Goal: Task Accomplishment & Management: Manage account settings

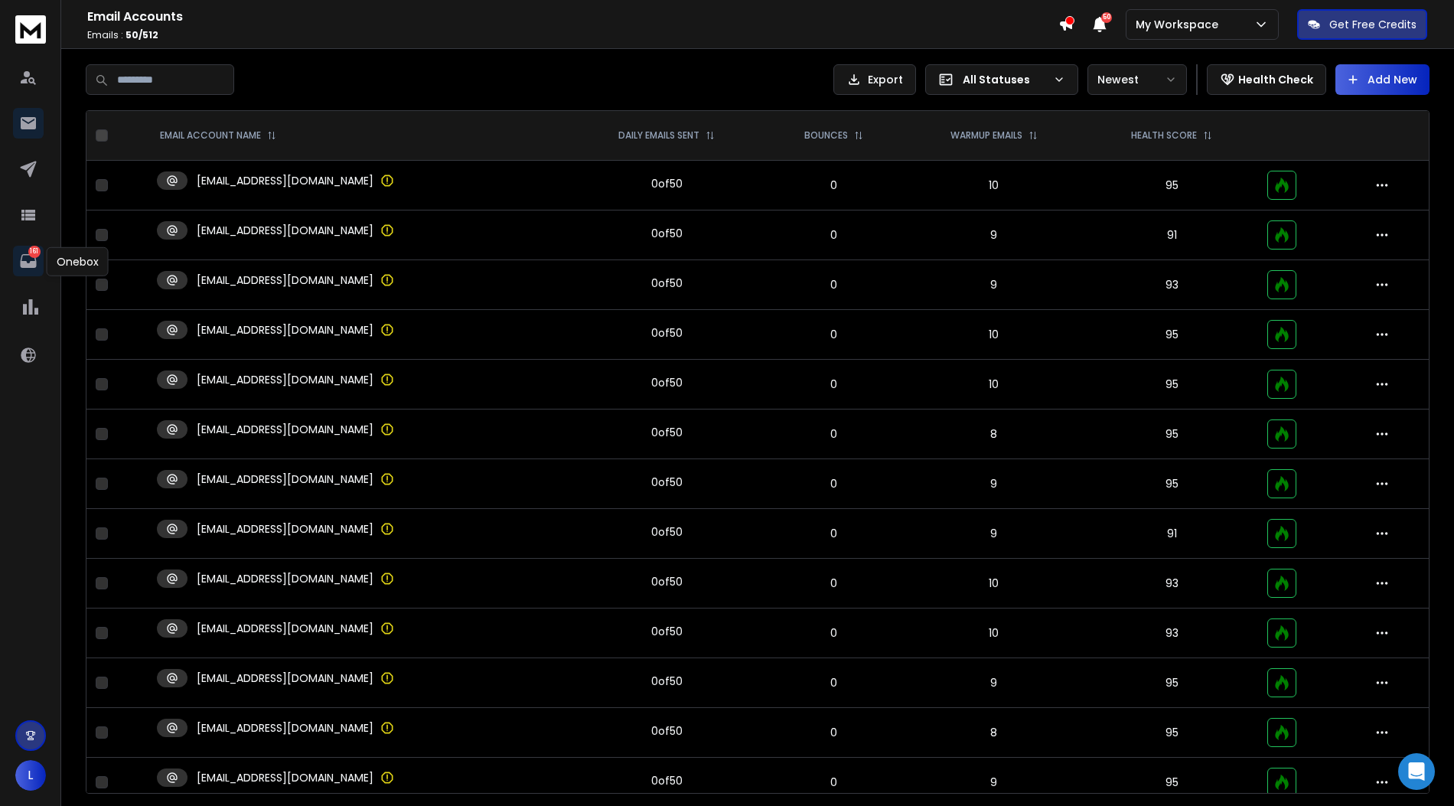
click at [43, 266] on link "161" at bounding box center [28, 261] width 31 height 31
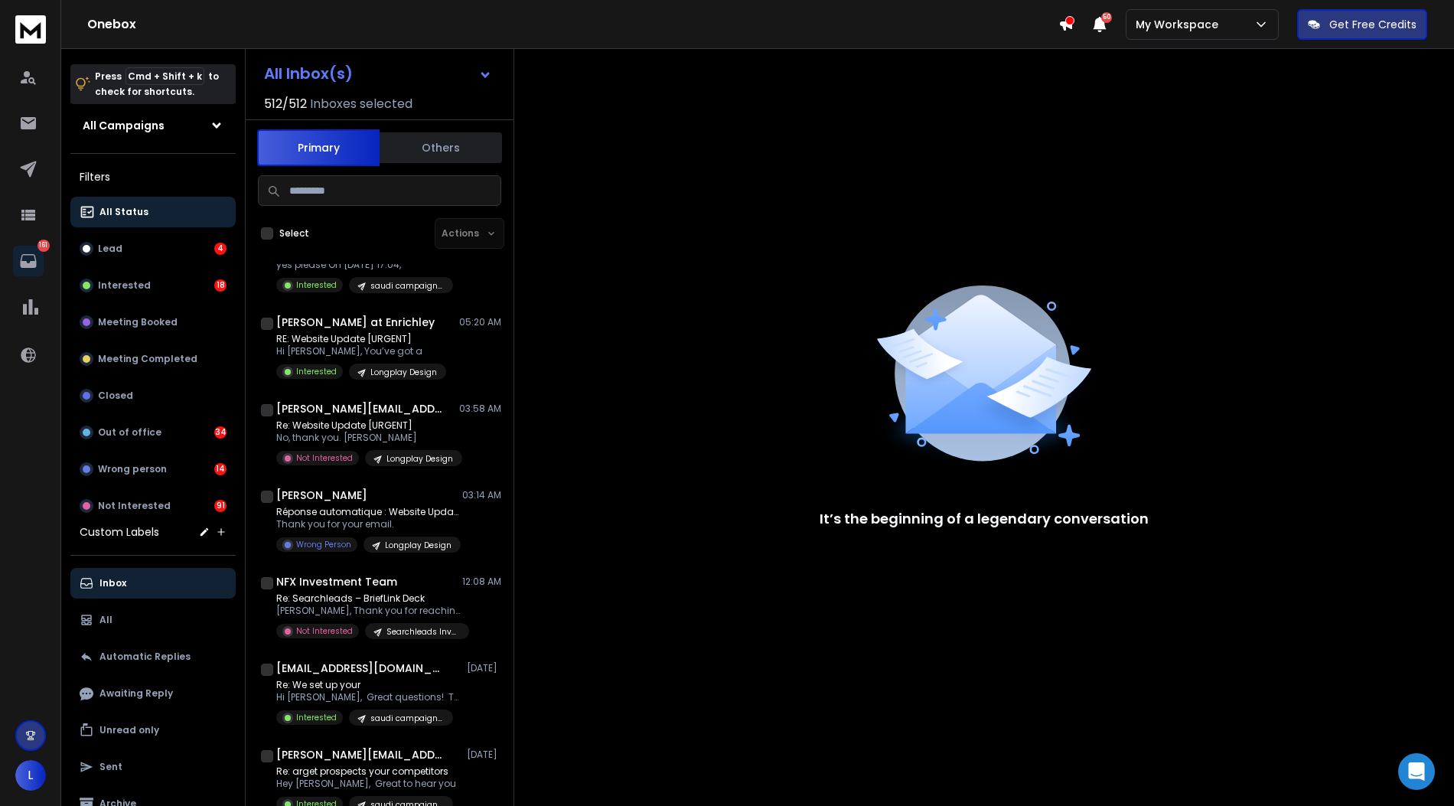
scroll to position [568, 0]
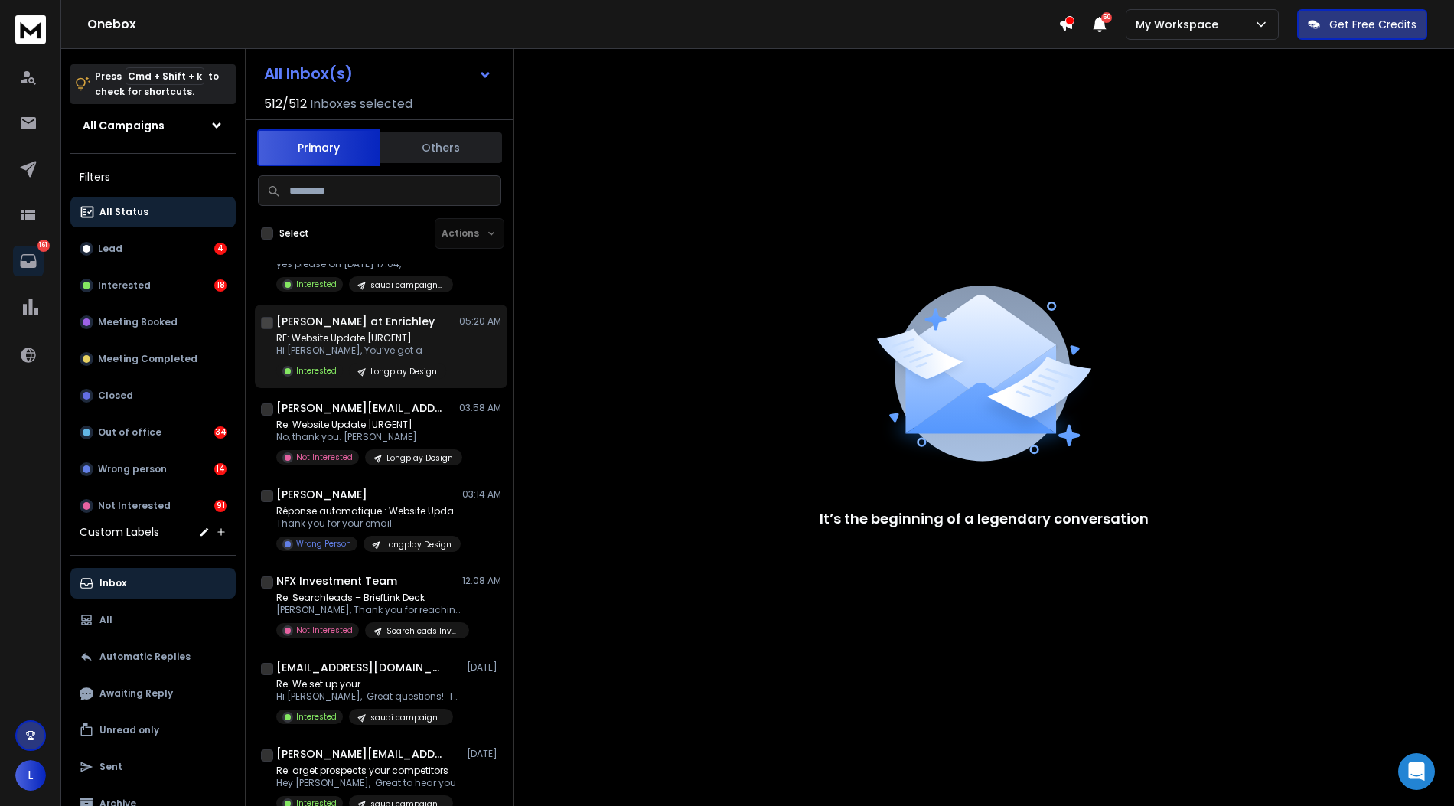
click at [377, 382] on div "[PERSON_NAME] at Enrichley 05:20 AM RE: Website Update [URGENT] Hi [PERSON_NAME…" at bounding box center [381, 346] width 253 height 83
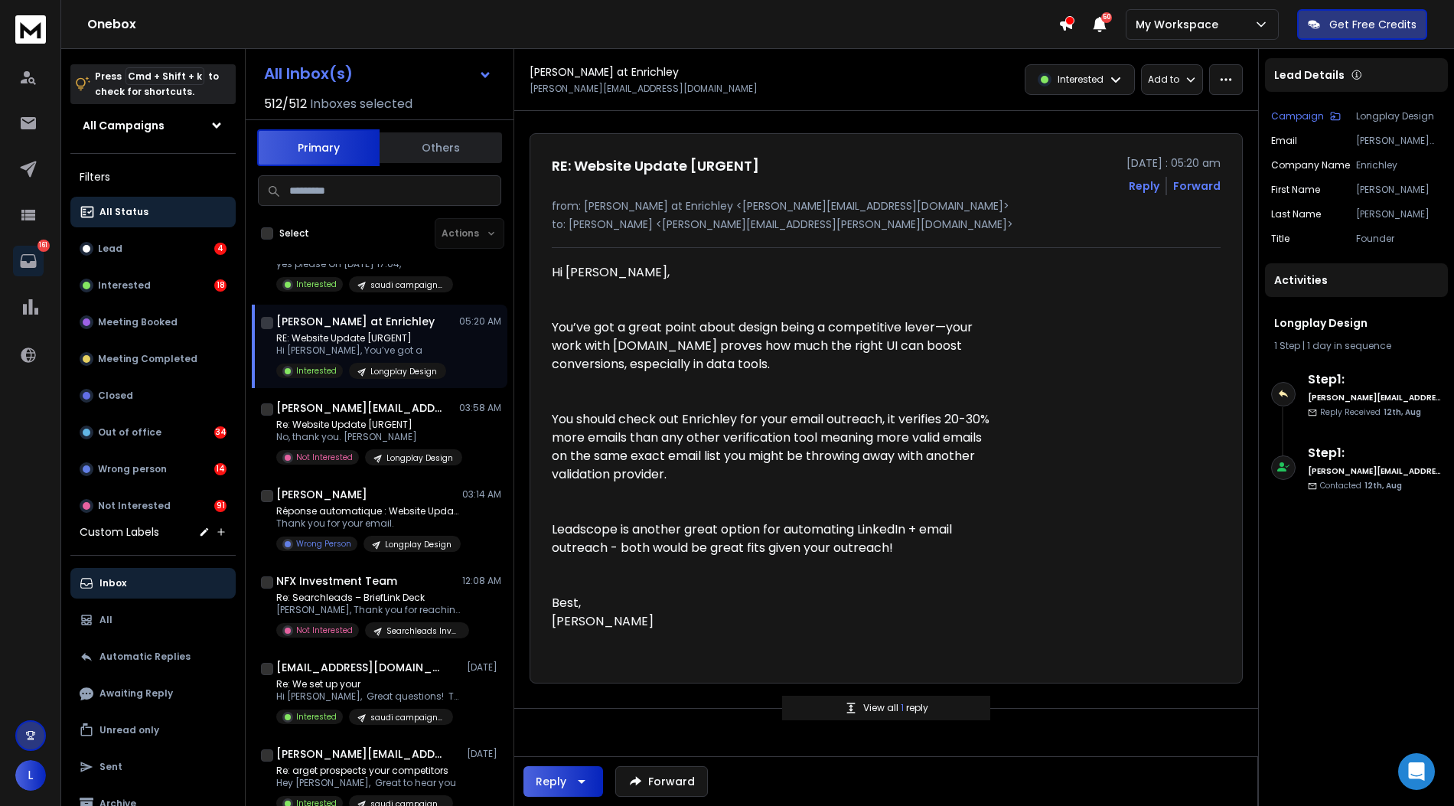
scroll to position [157, 0]
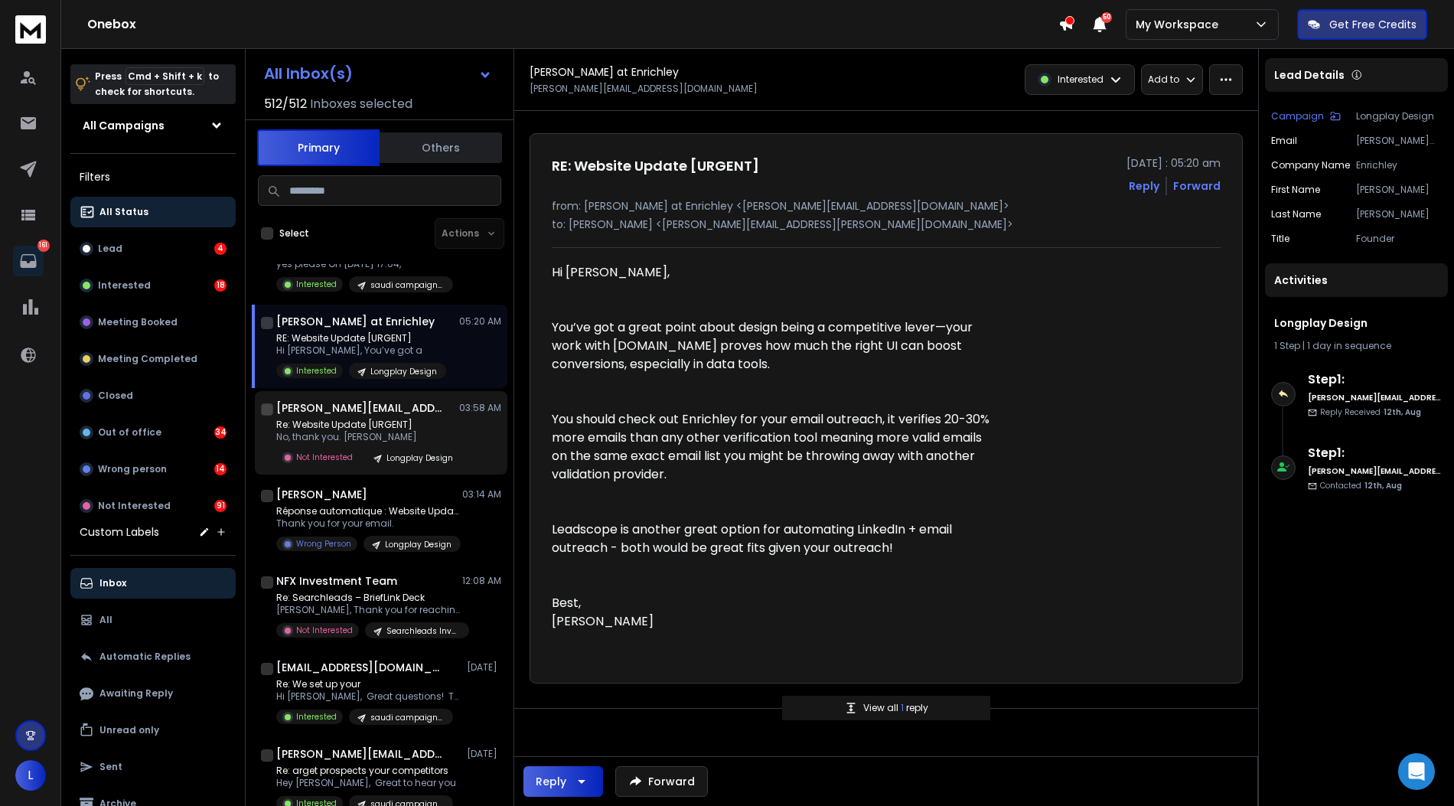
click at [368, 465] on div "[PERSON_NAME][EMAIL_ADDRESS][DOMAIN_NAME] 03:58 AM Re: Website Update [URGENT] …" at bounding box center [381, 432] width 253 height 83
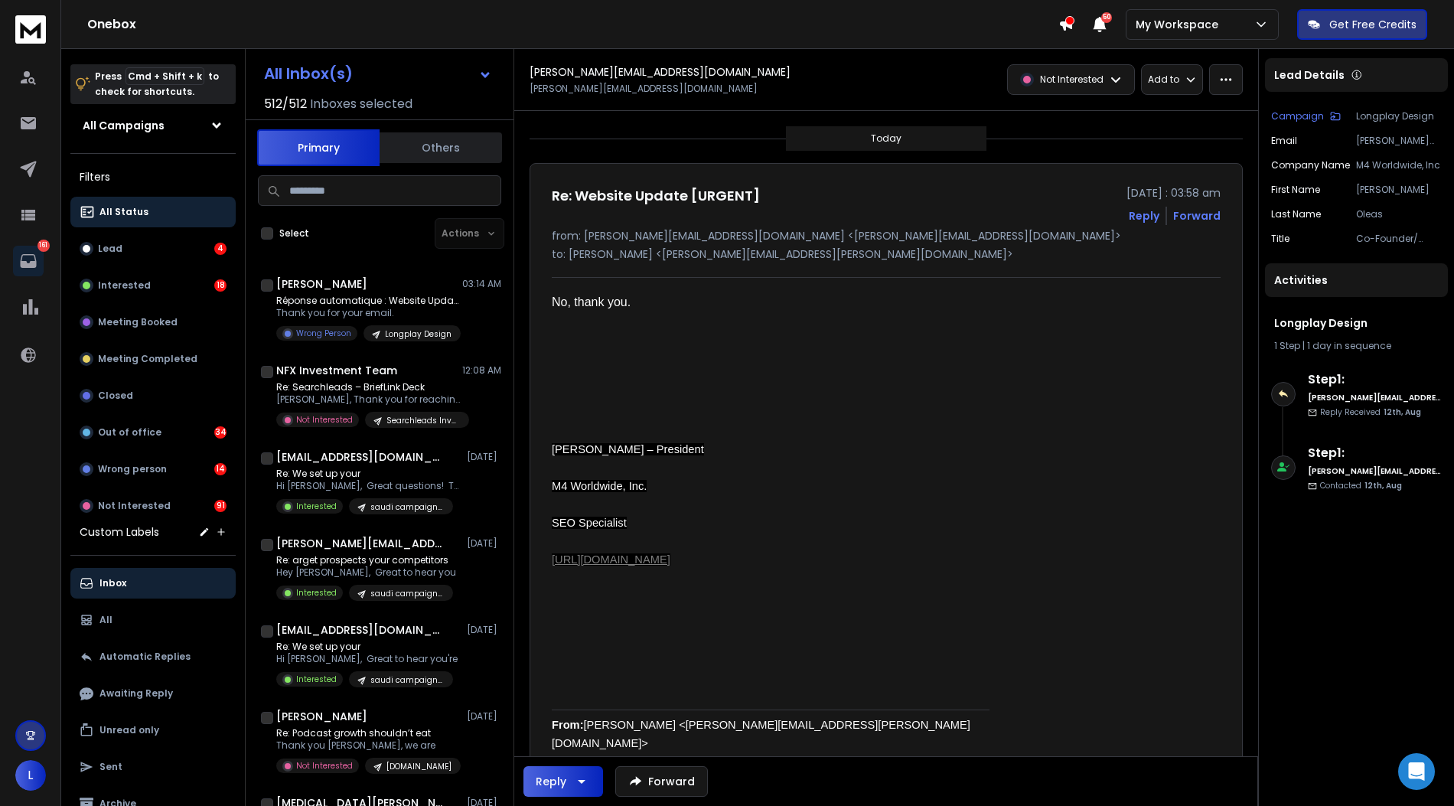
scroll to position [784, 0]
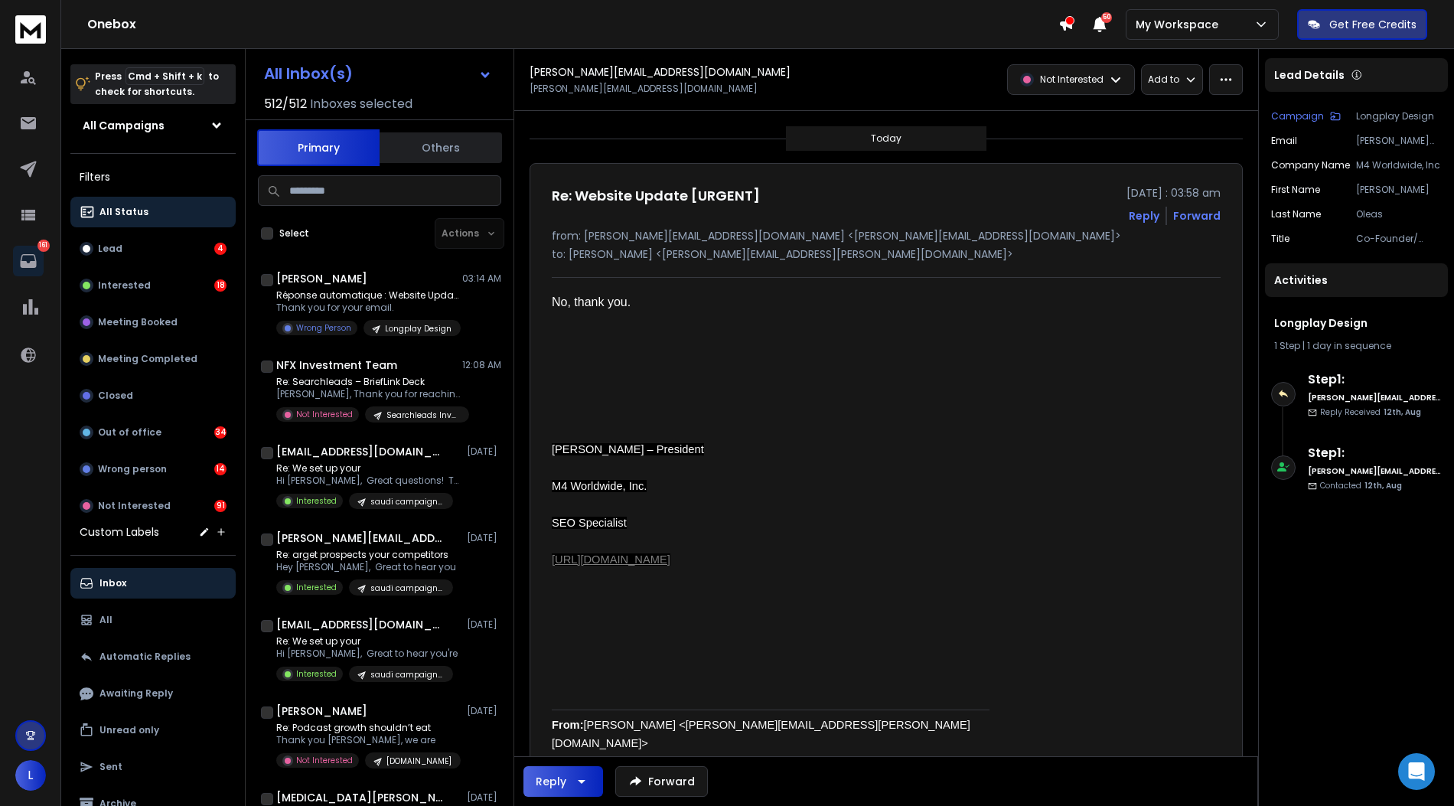
click at [368, 465] on p "Re: We set up your" at bounding box center [368, 468] width 184 height 12
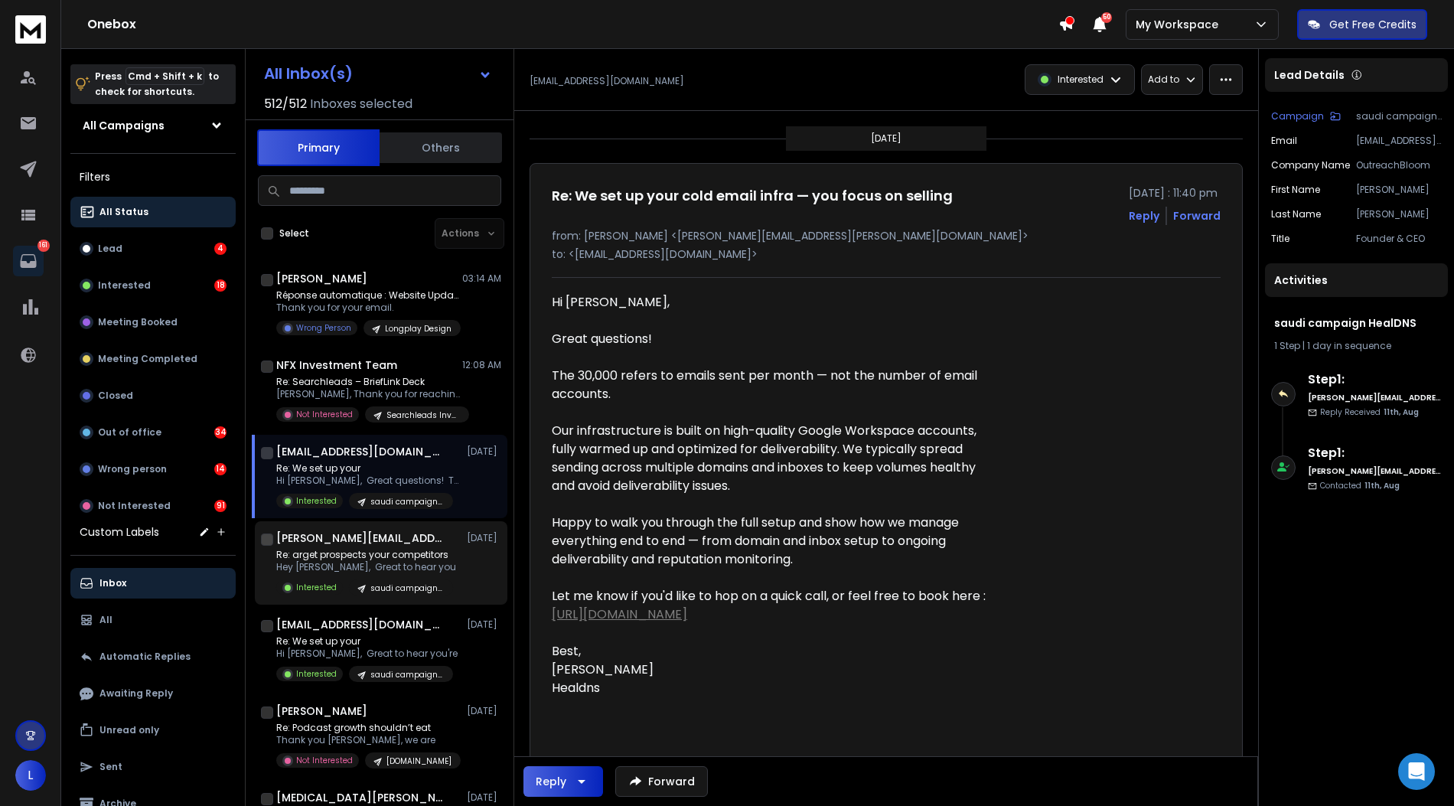
click at [366, 559] on p "Re: arget prospects your competitors" at bounding box center [366, 555] width 180 height 12
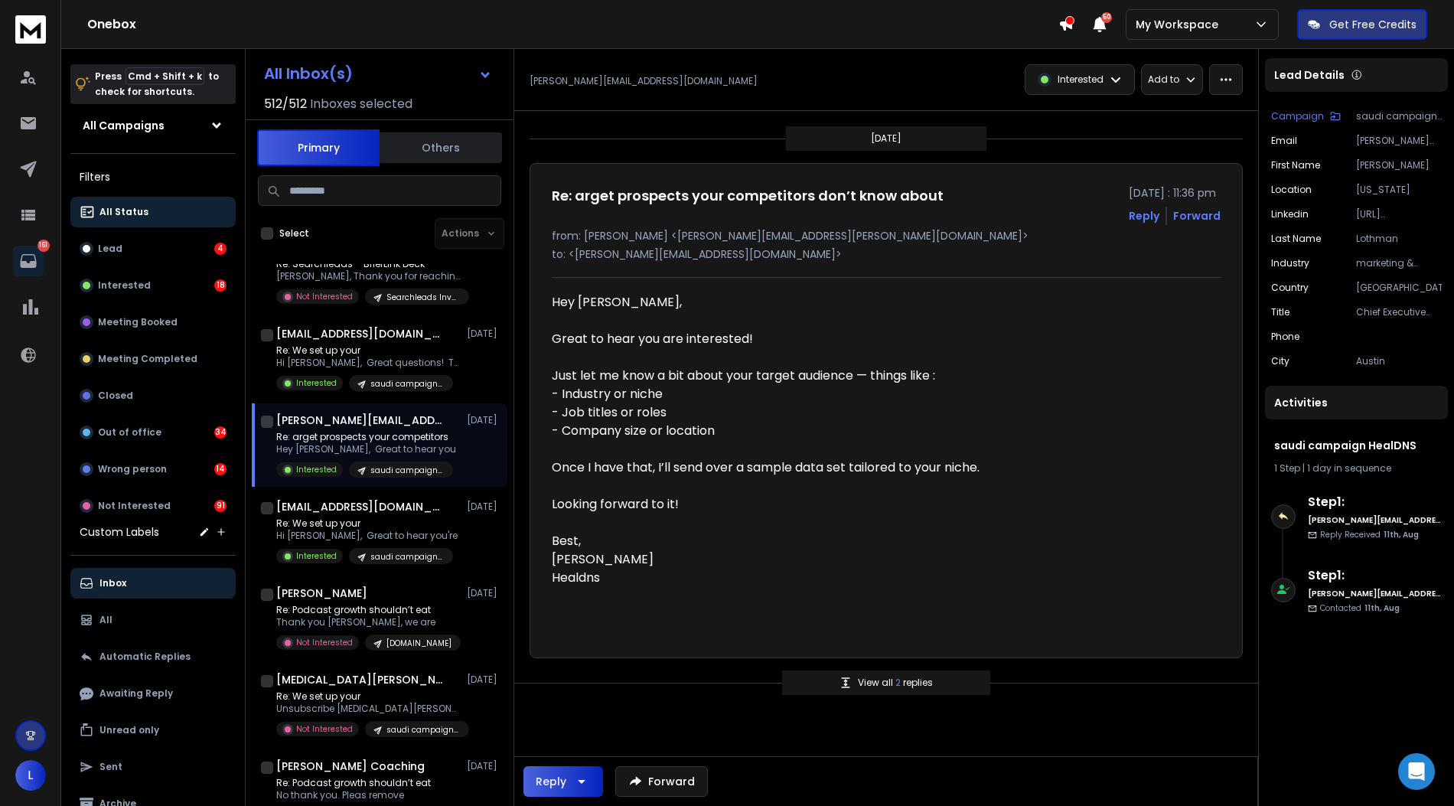
scroll to position [915, 0]
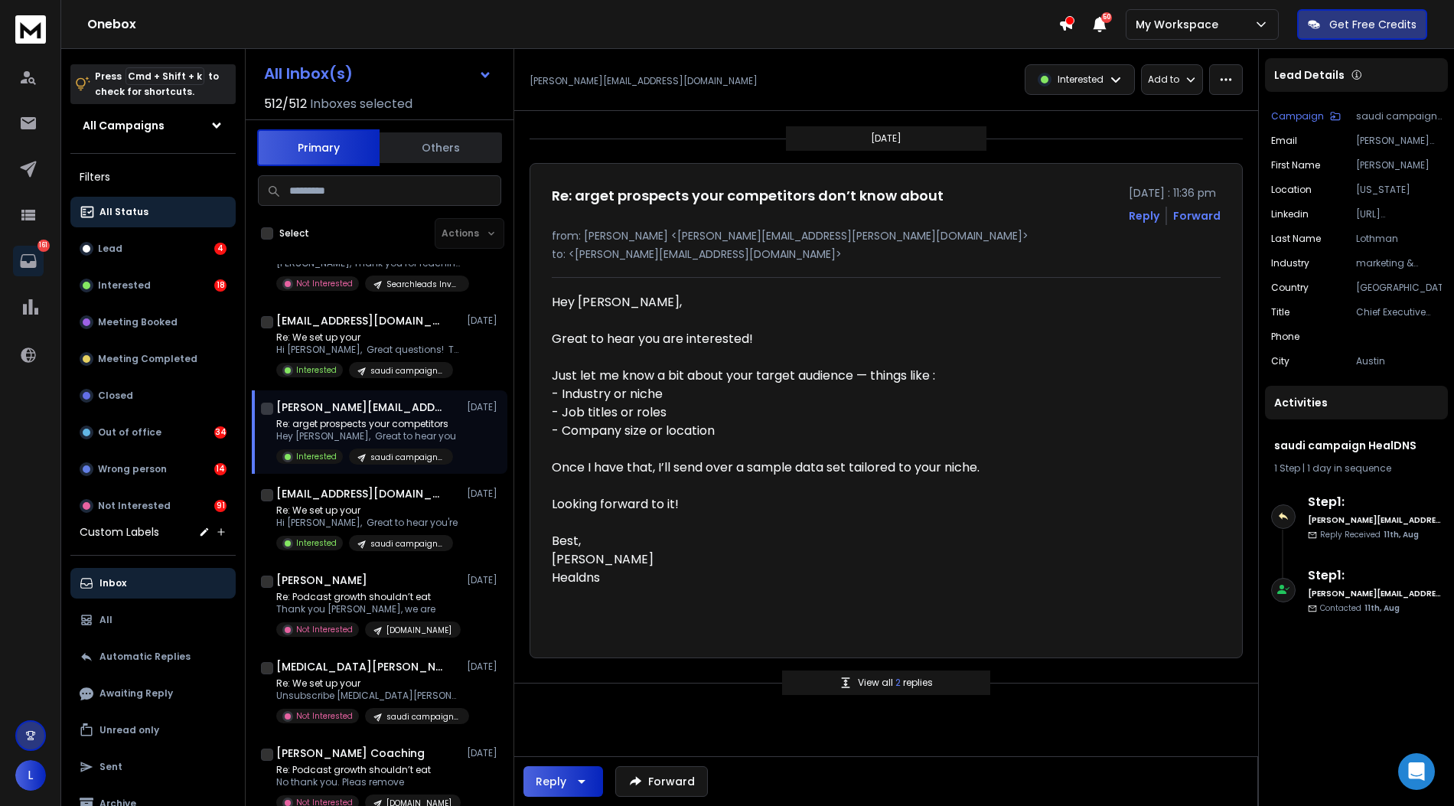
click at [366, 558] on div "[EMAIL_ADDRESS][DOMAIN_NAME] [DATE] Re: We set up your Hi [PERSON_NAME], Great …" at bounding box center [381, 518] width 253 height 83
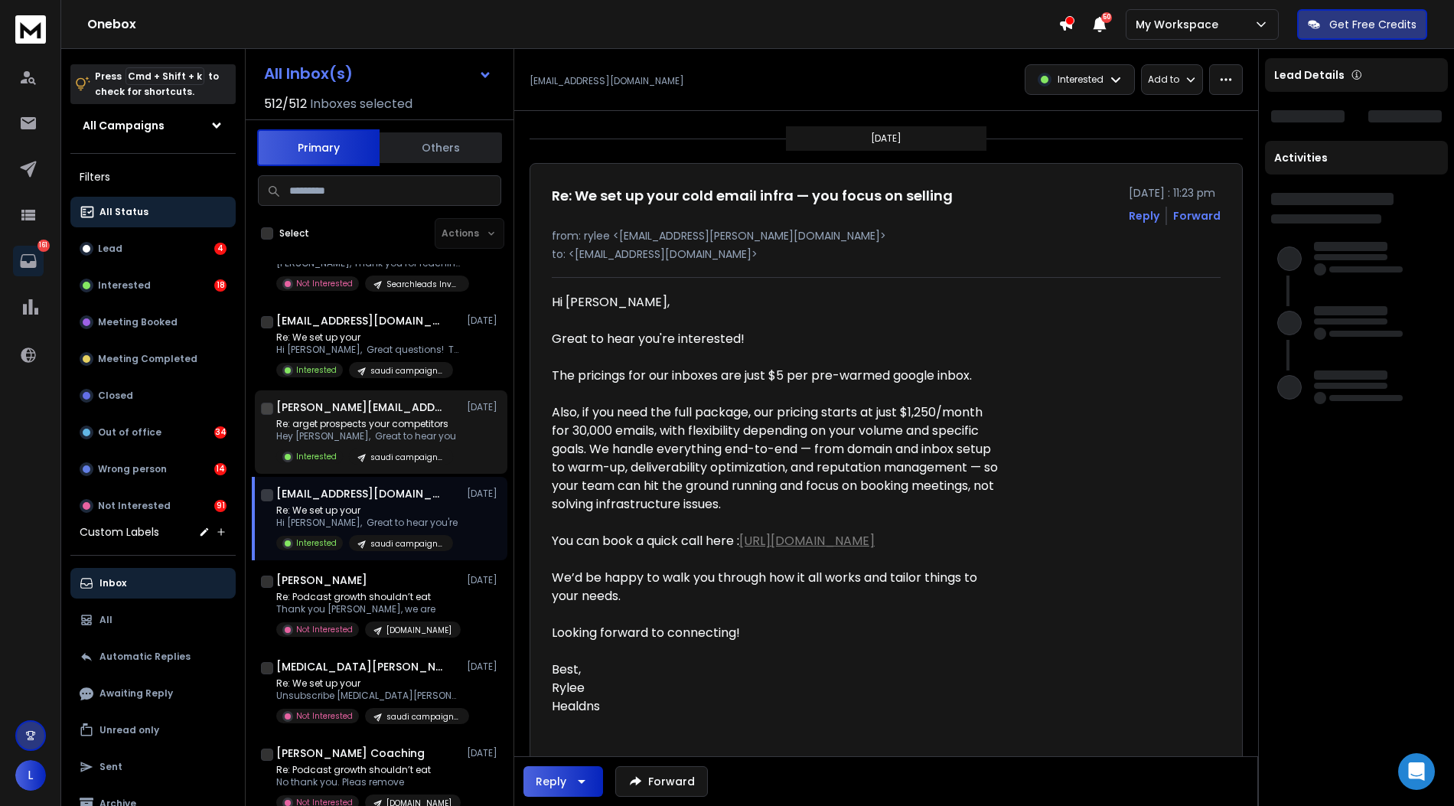
scroll to position [1092, 0]
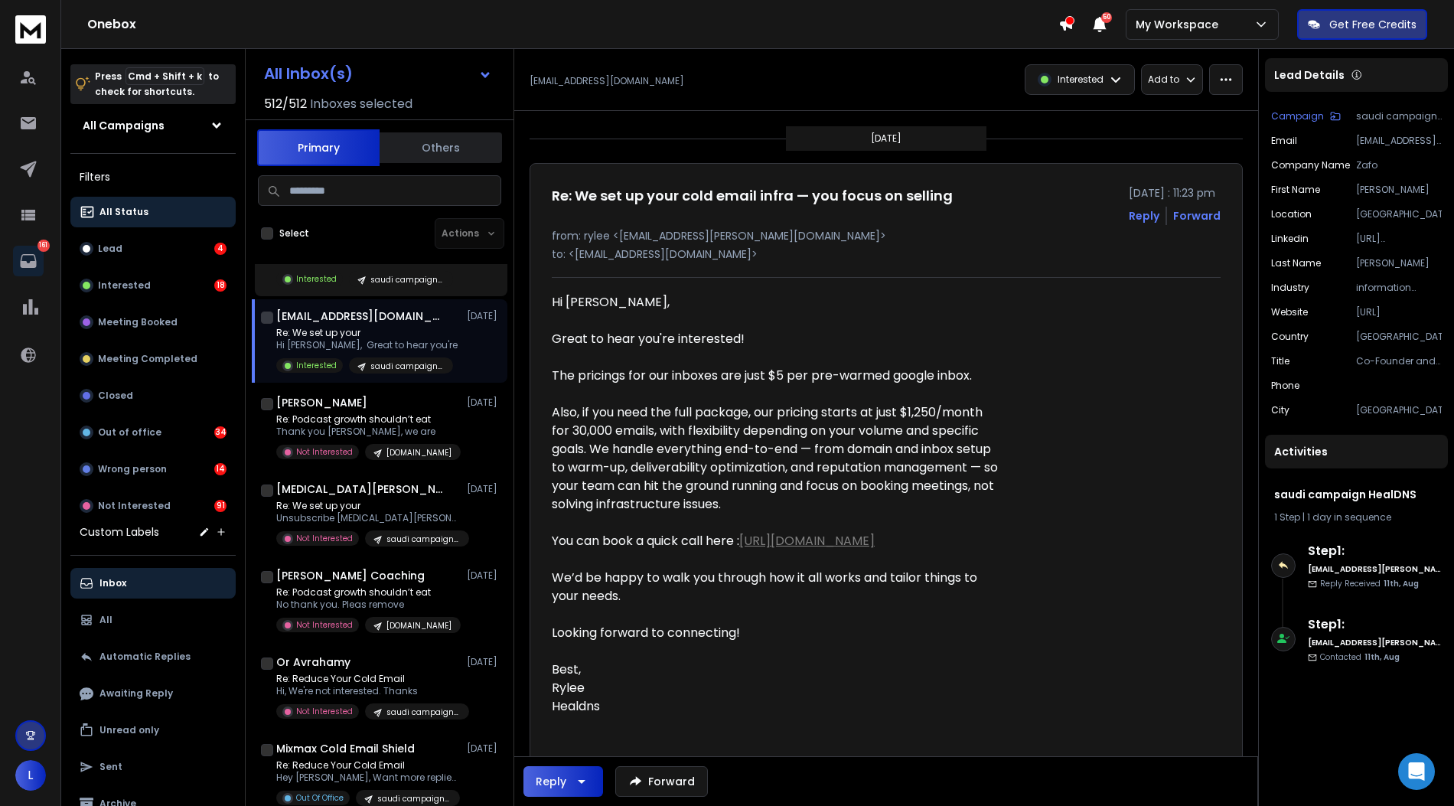
click at [366, 559] on div "[PERSON_NAME] Coaching [DATE] Re: Podcast growth shouldn’t eat No thank you. Pl…" at bounding box center [381, 600] width 253 height 83
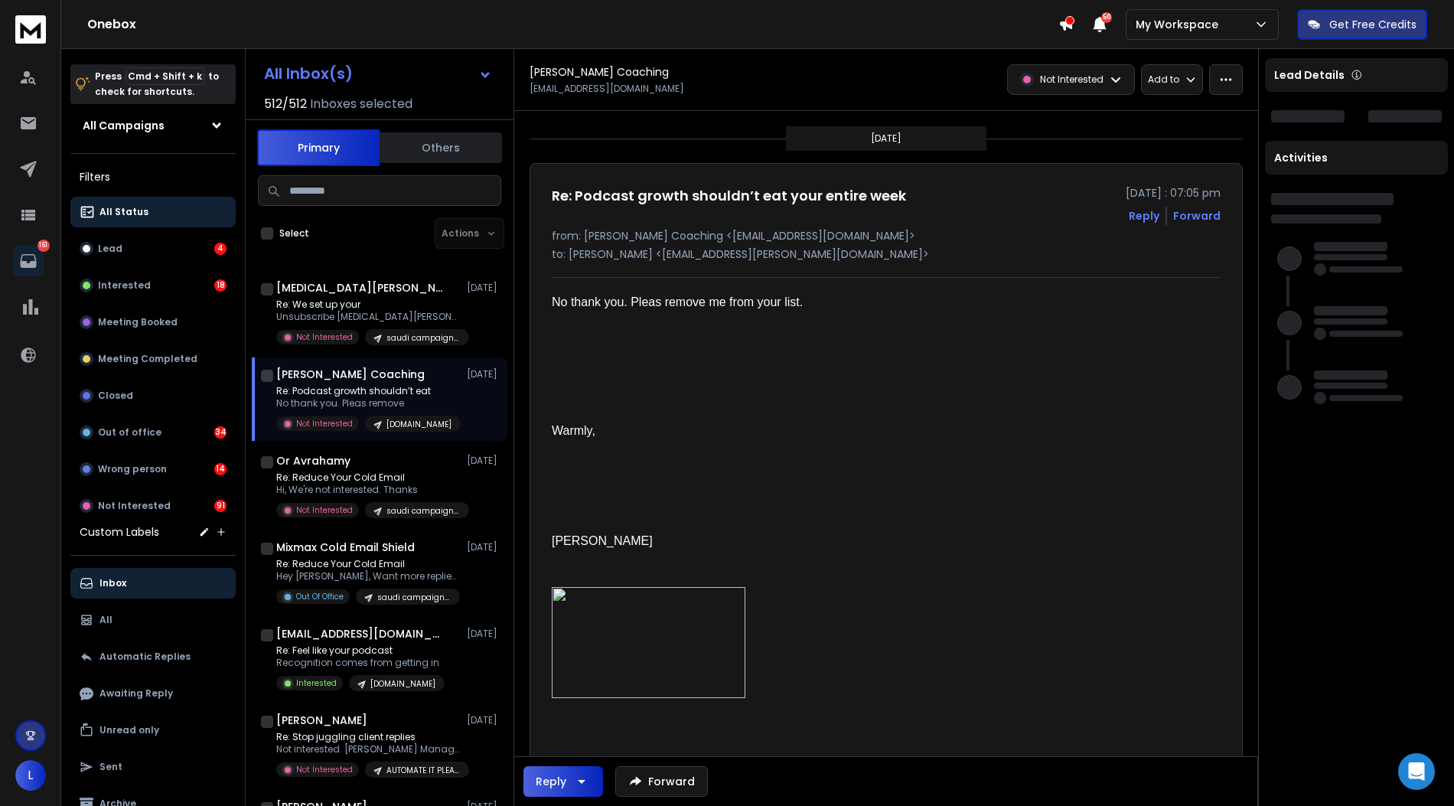
scroll to position [1295, 0]
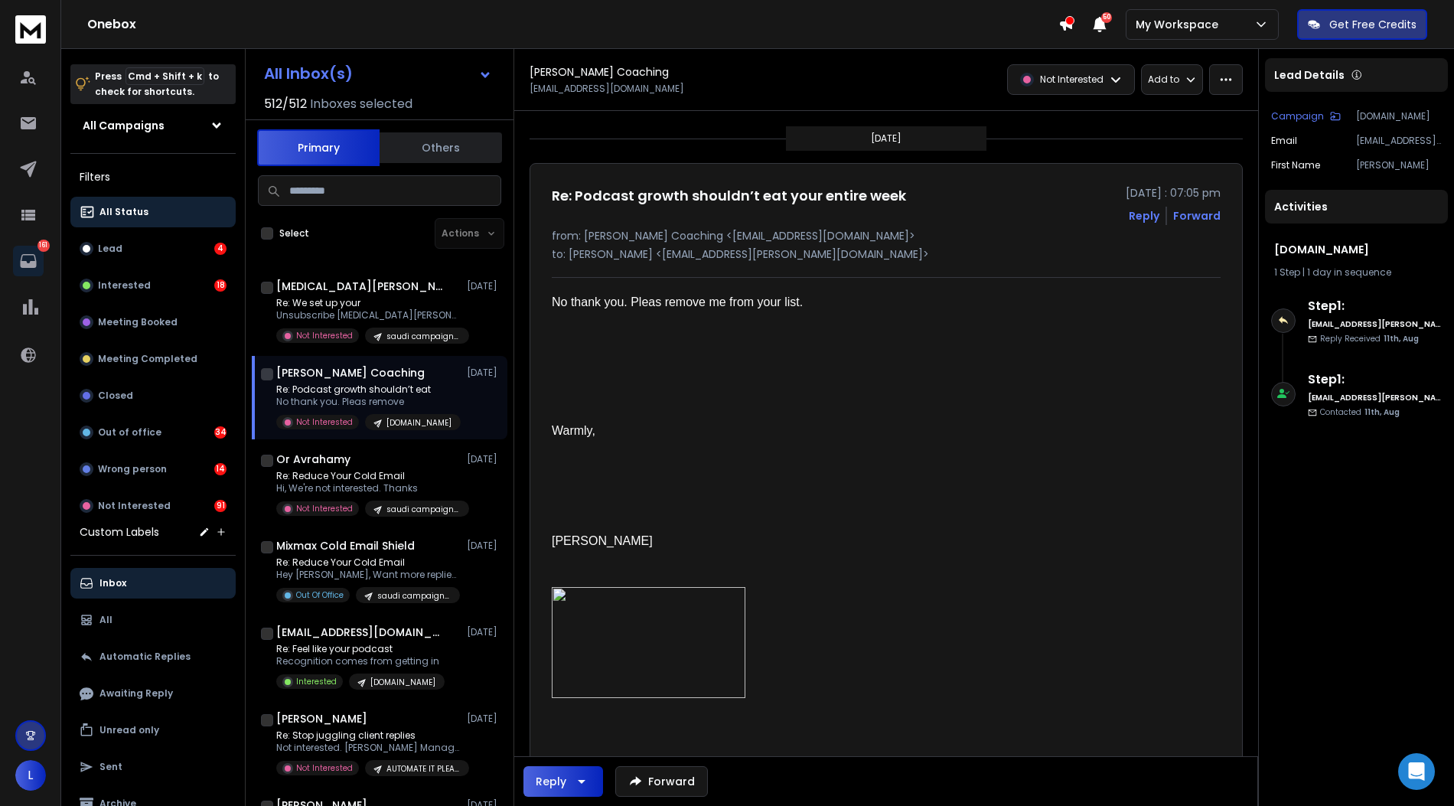
click at [366, 558] on p "Re: Reduce Your Cold Email" at bounding box center [368, 562] width 184 height 12
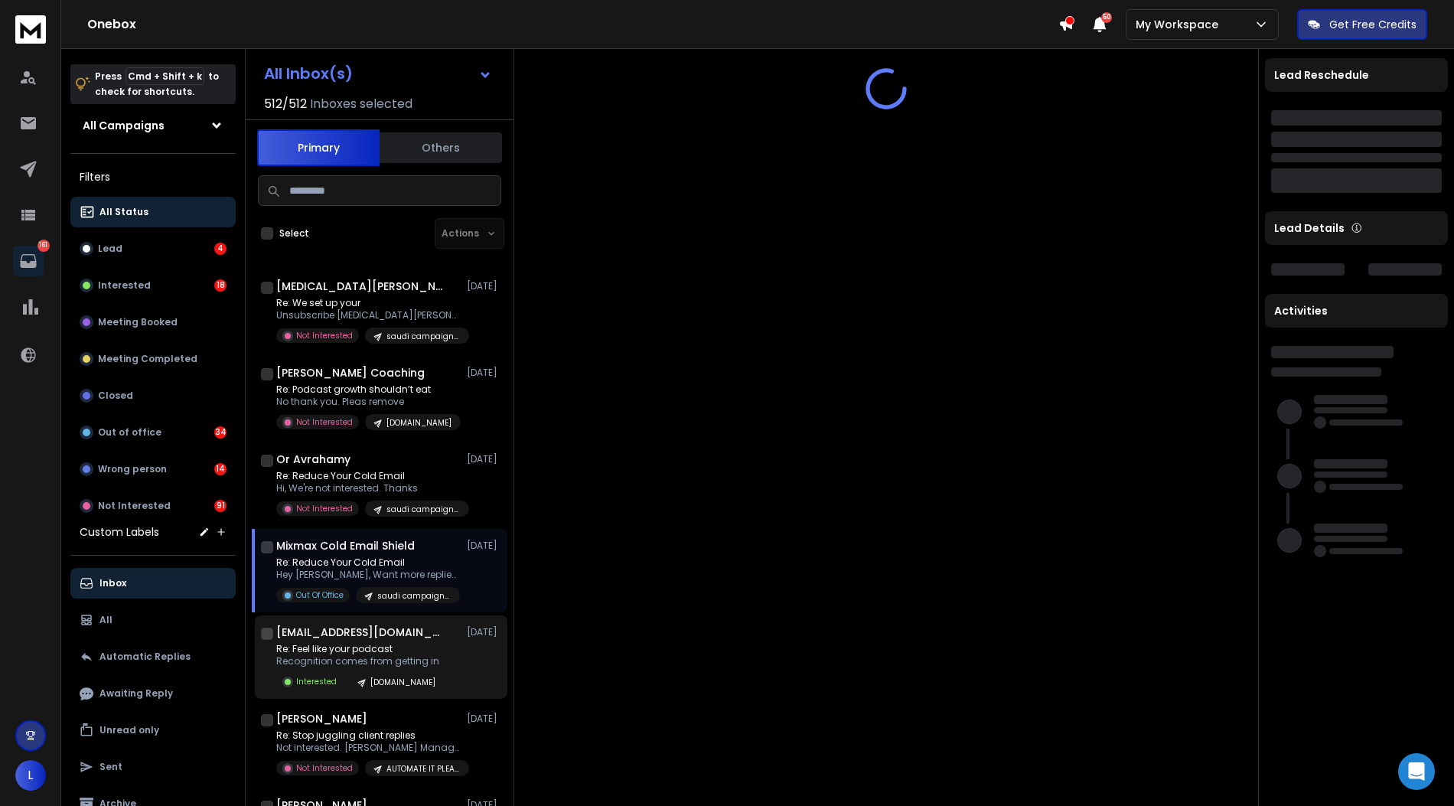
click at [362, 684] on div at bounding box center [362, 681] width 9 height 9
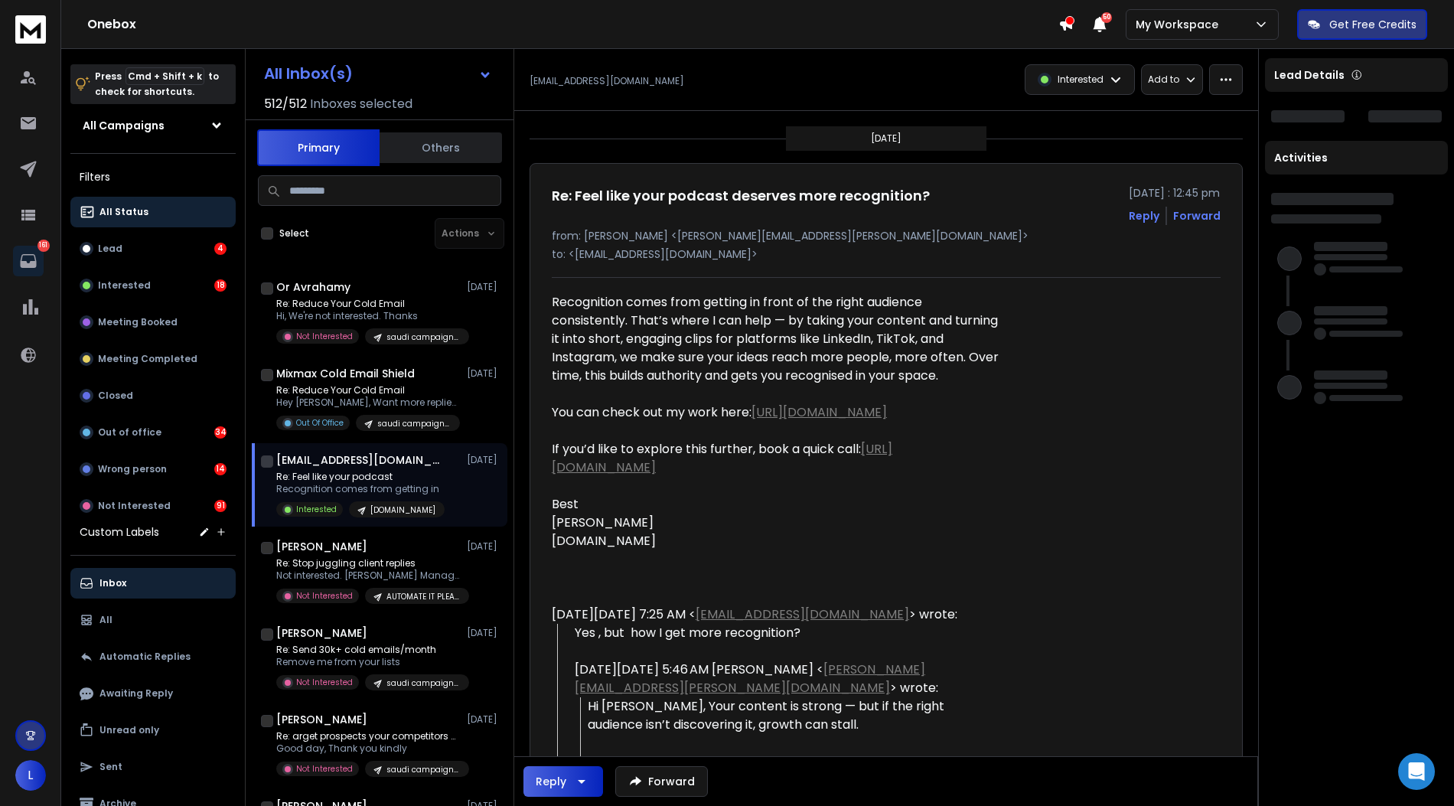
scroll to position [1519, 0]
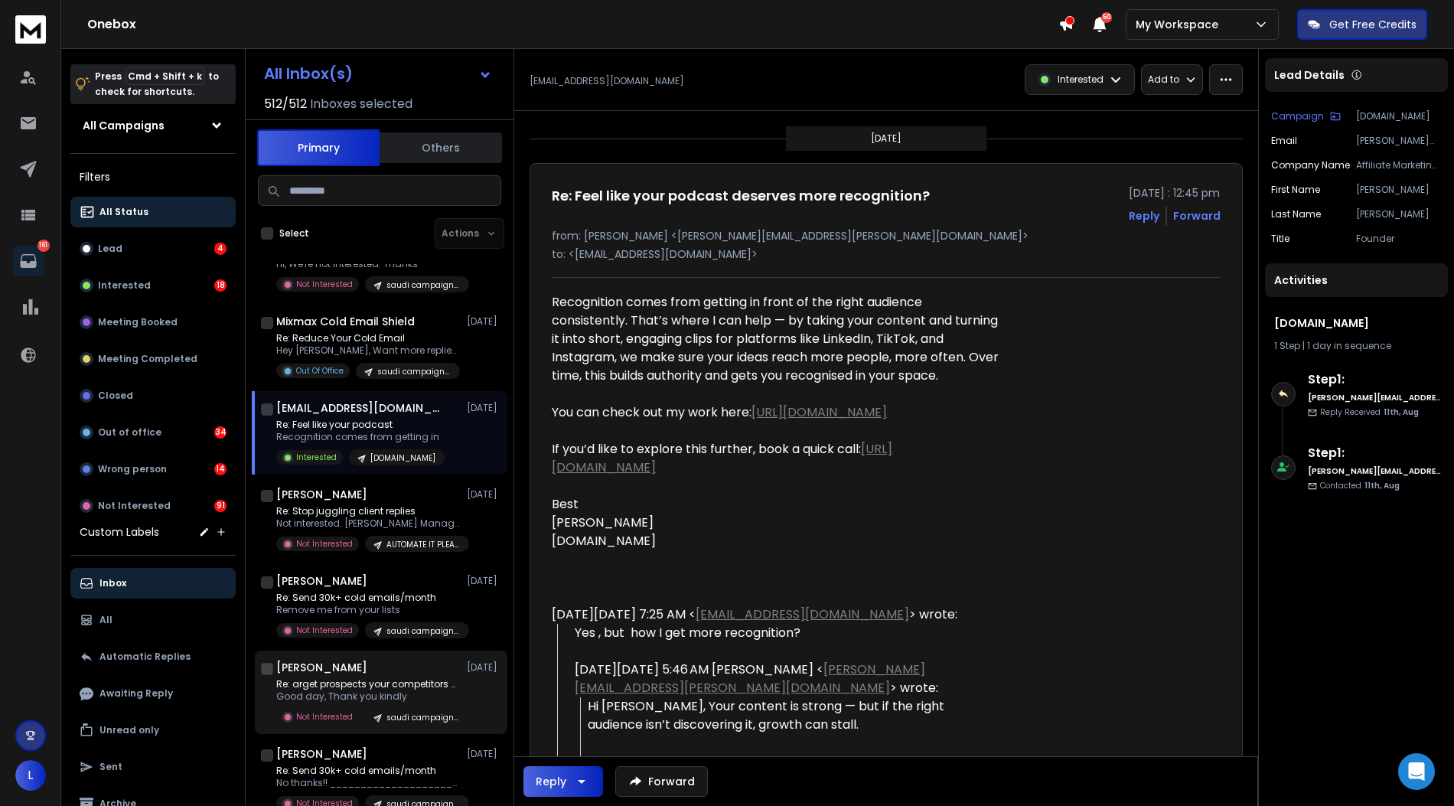
click at [361, 671] on div "[PERSON_NAME] [DATE]" at bounding box center [388, 667] width 225 height 15
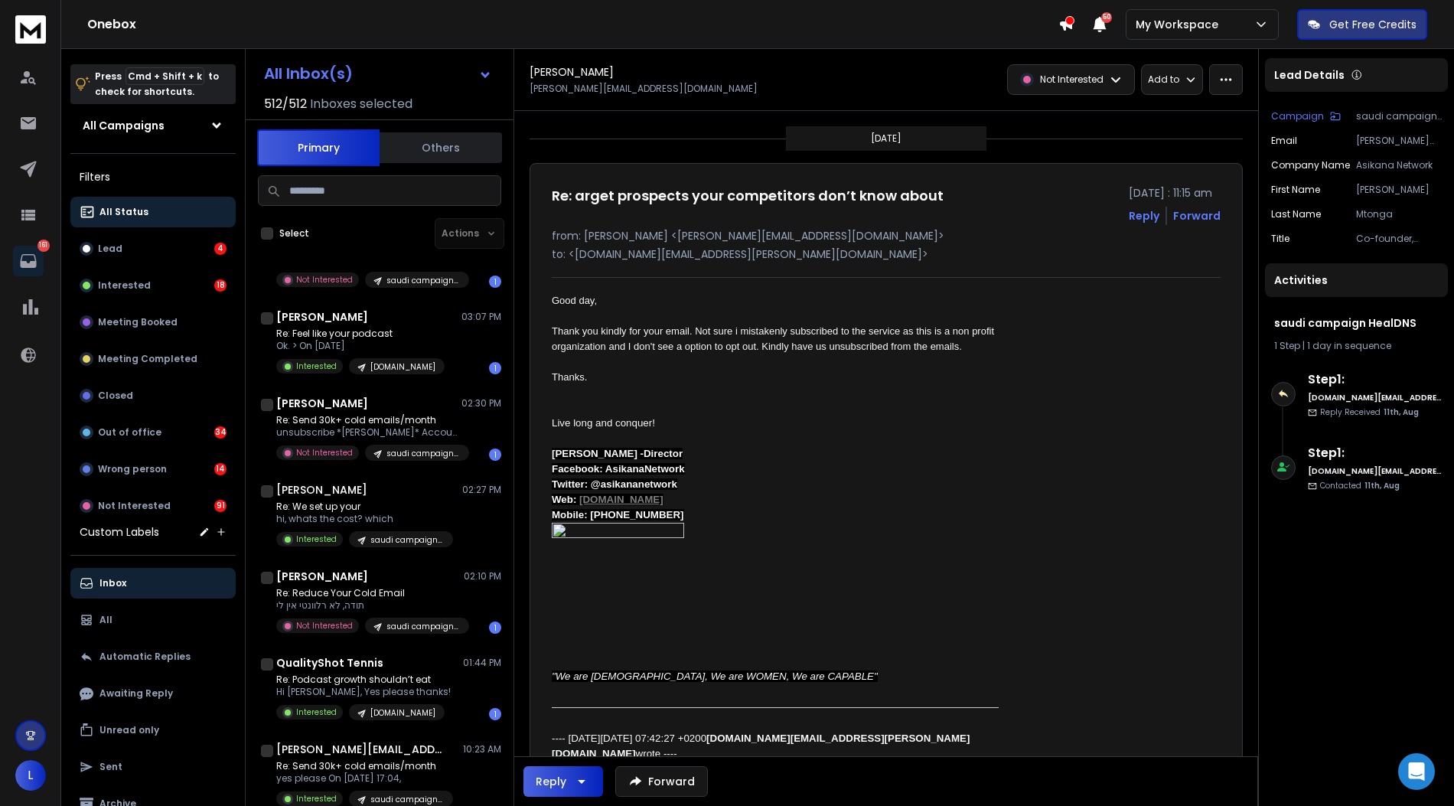
scroll to position [0, 0]
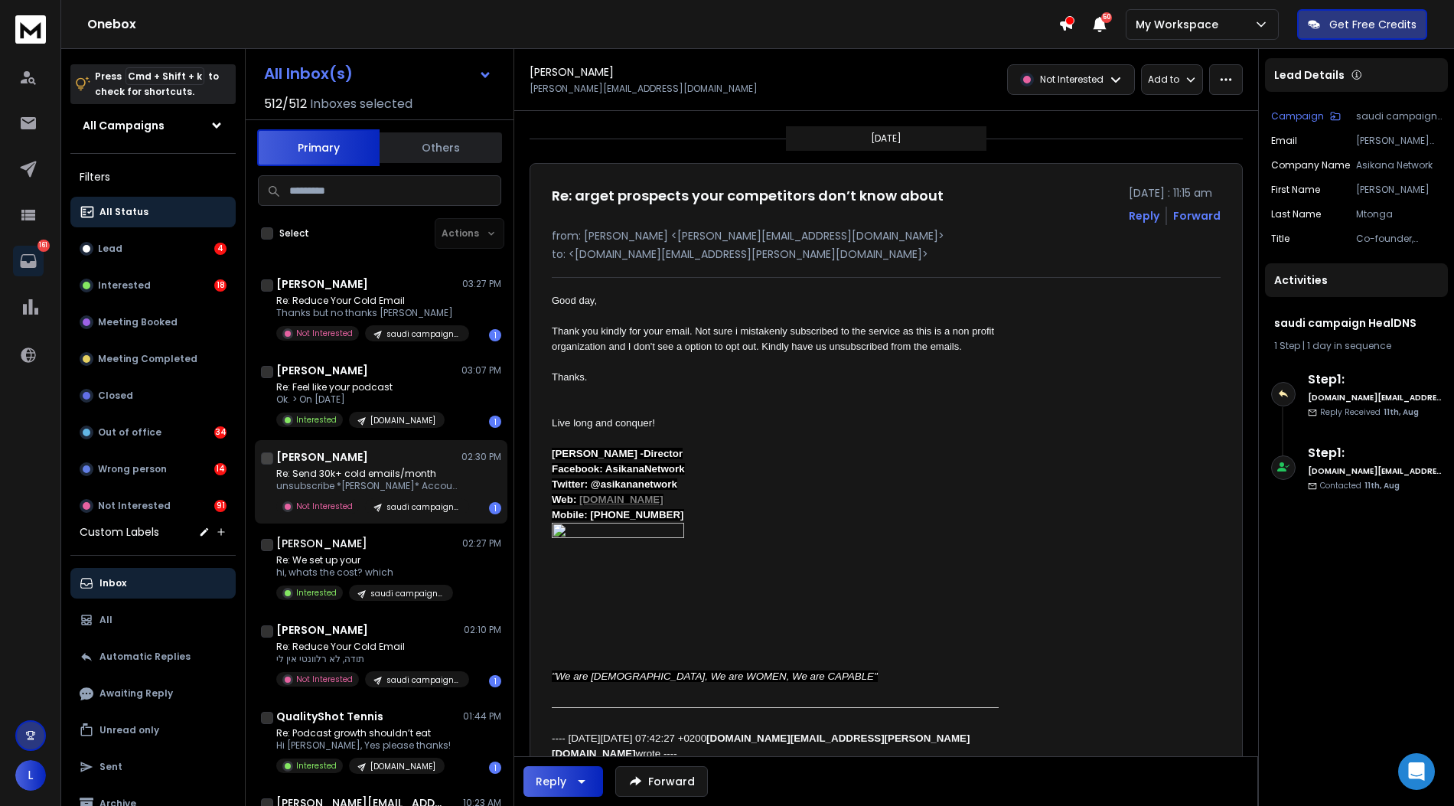
click at [364, 485] on p "unsubscribe *[PERSON_NAME]* Account Director," at bounding box center [368, 486] width 184 height 12
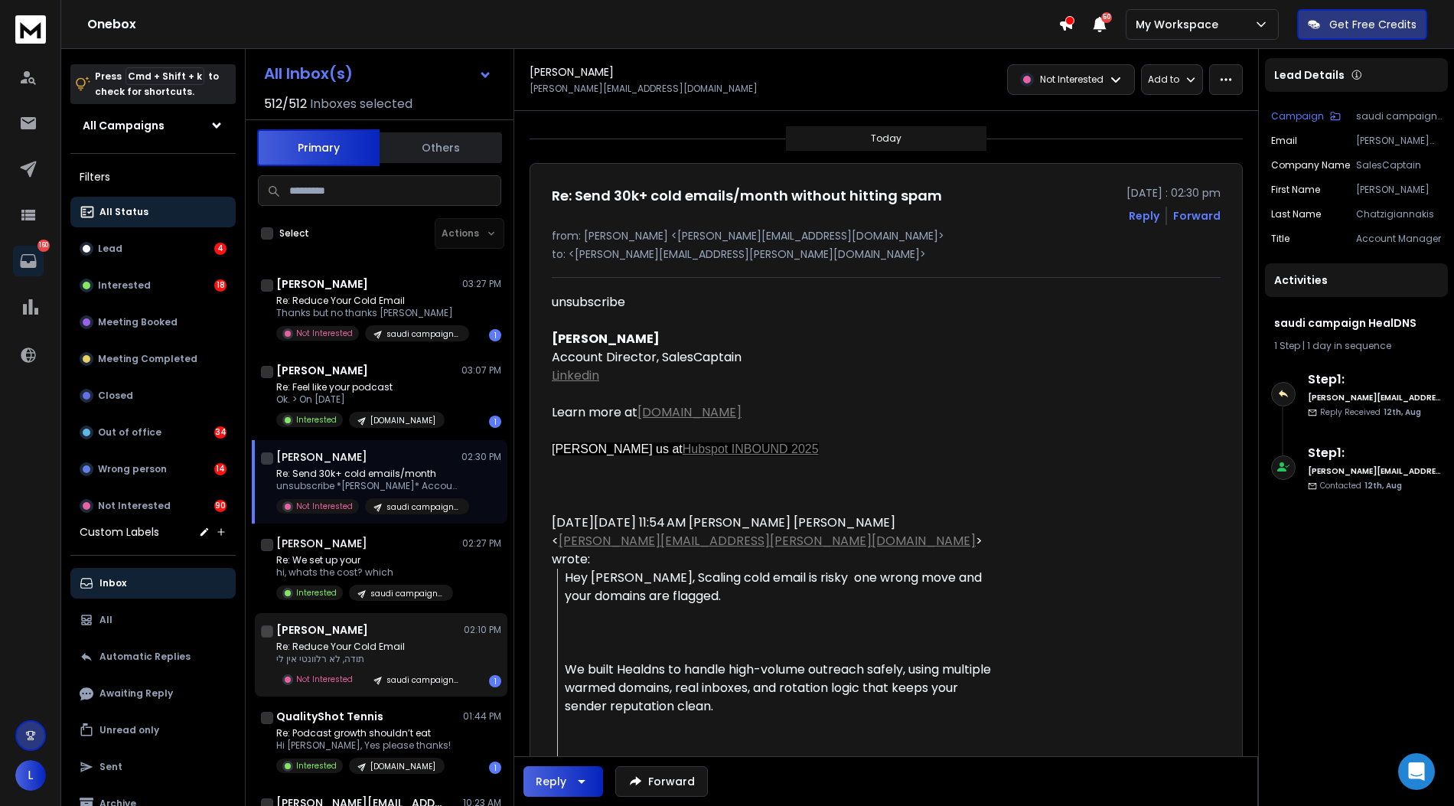
click at [424, 645] on p "Re: Reduce Your Cold Email" at bounding box center [368, 647] width 184 height 12
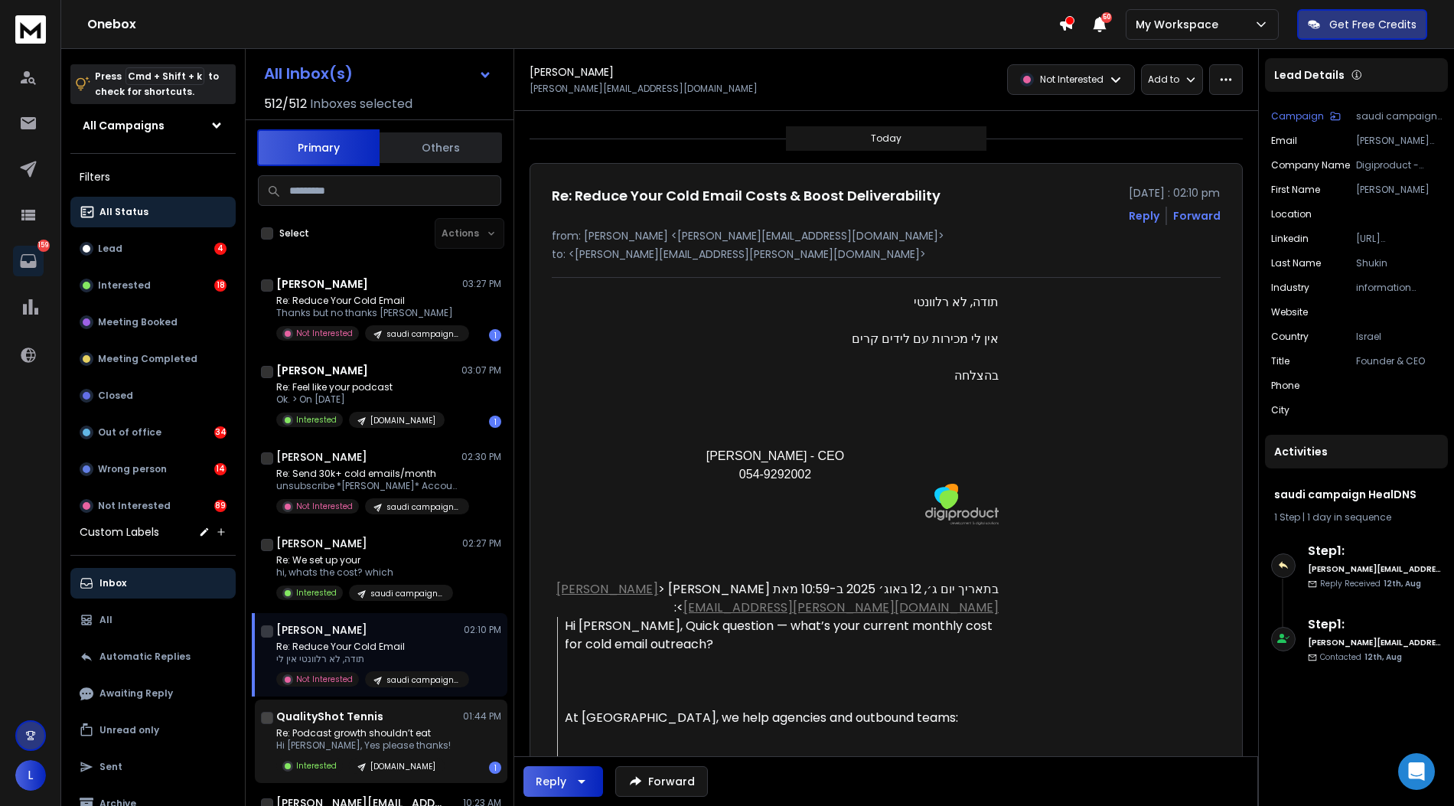
click at [419, 733] on p "Re: Podcast growth shouldn’t eat" at bounding box center [363, 733] width 175 height 12
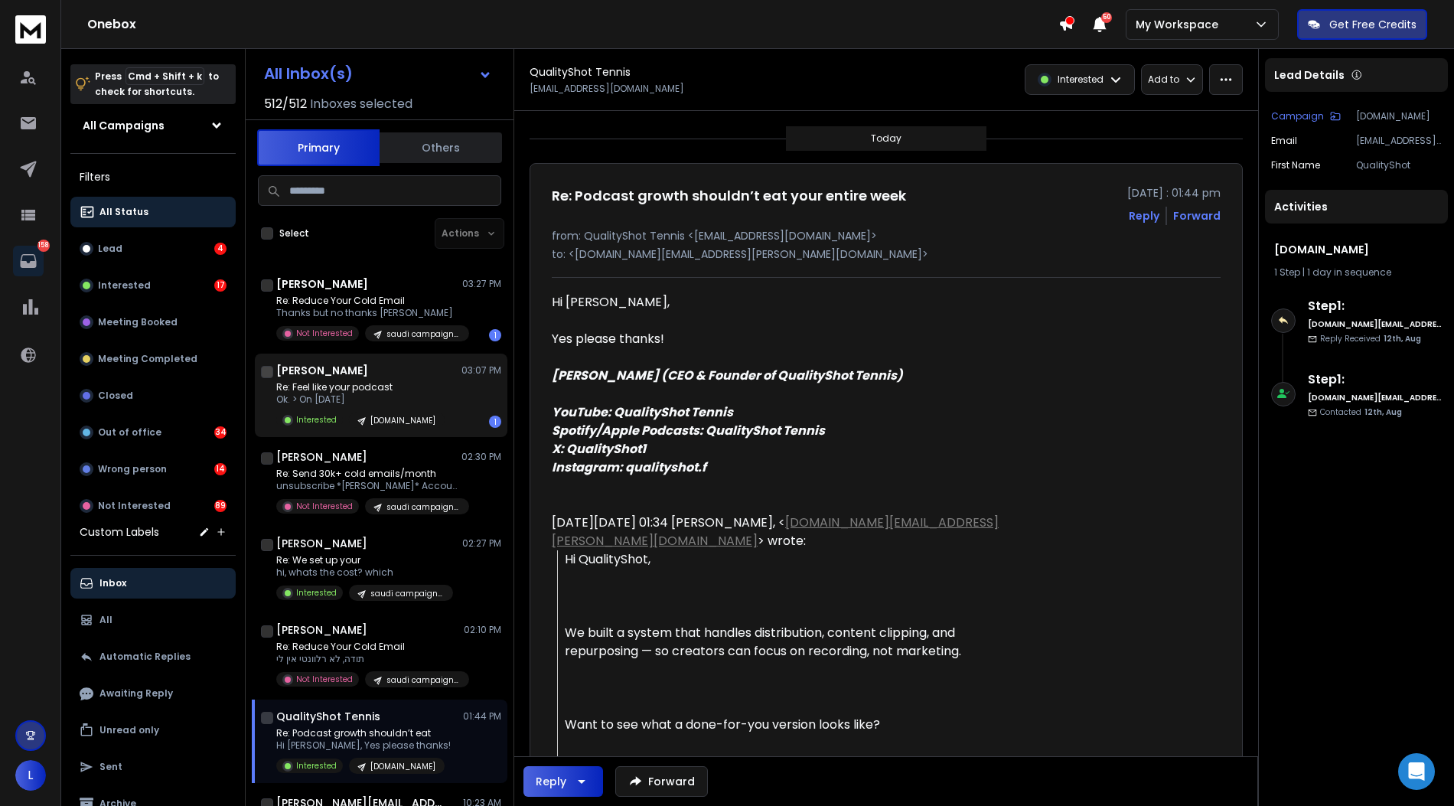
click at [416, 381] on p "Re: Feel like your podcast" at bounding box center [360, 387] width 168 height 12
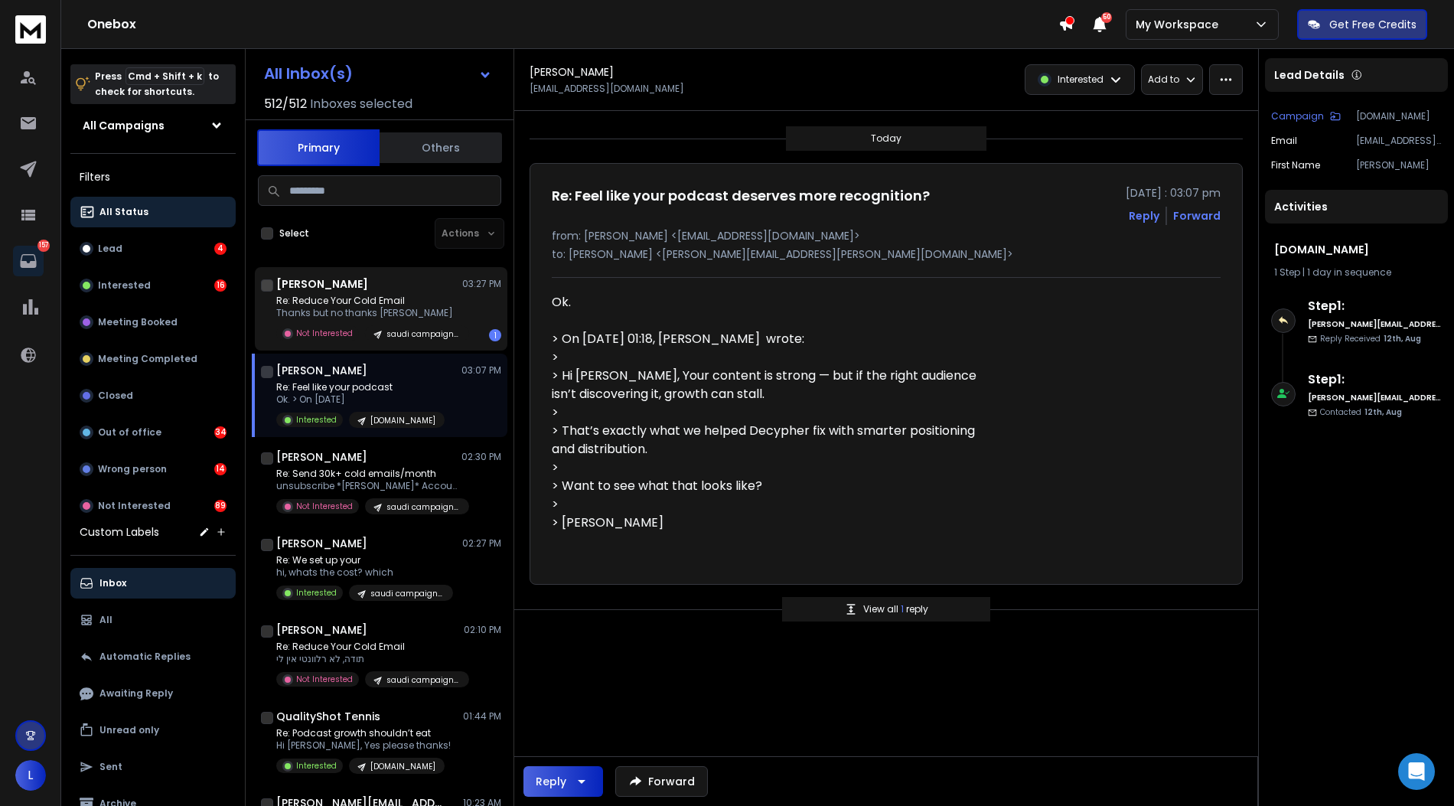
click at [410, 333] on p "saudi campaign HealDNS" at bounding box center [423, 333] width 73 height 11
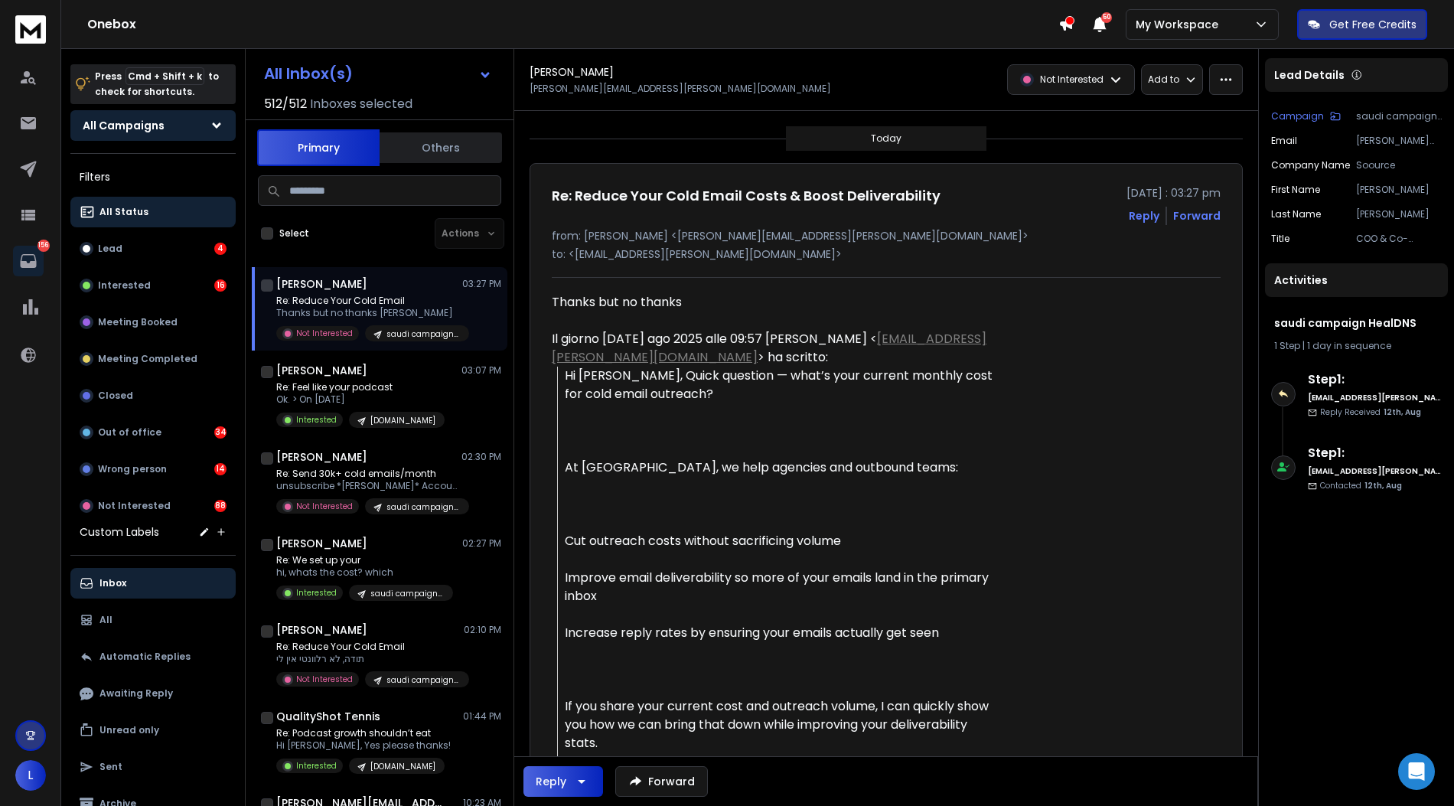
click at [181, 129] on button "All Campaigns" at bounding box center [152, 125] width 165 height 31
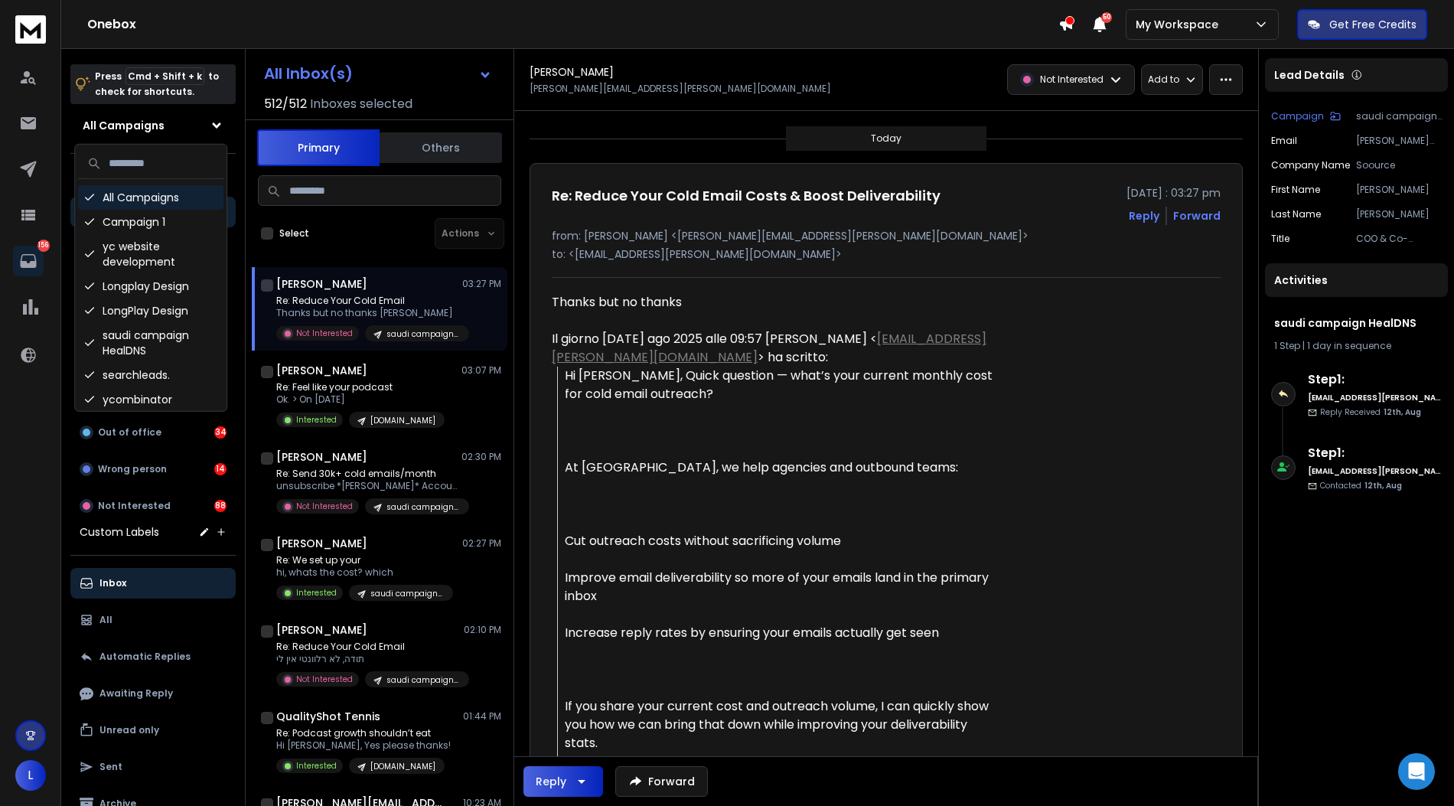
click at [155, 188] on div "All Campaigns" at bounding box center [150, 197] width 145 height 24
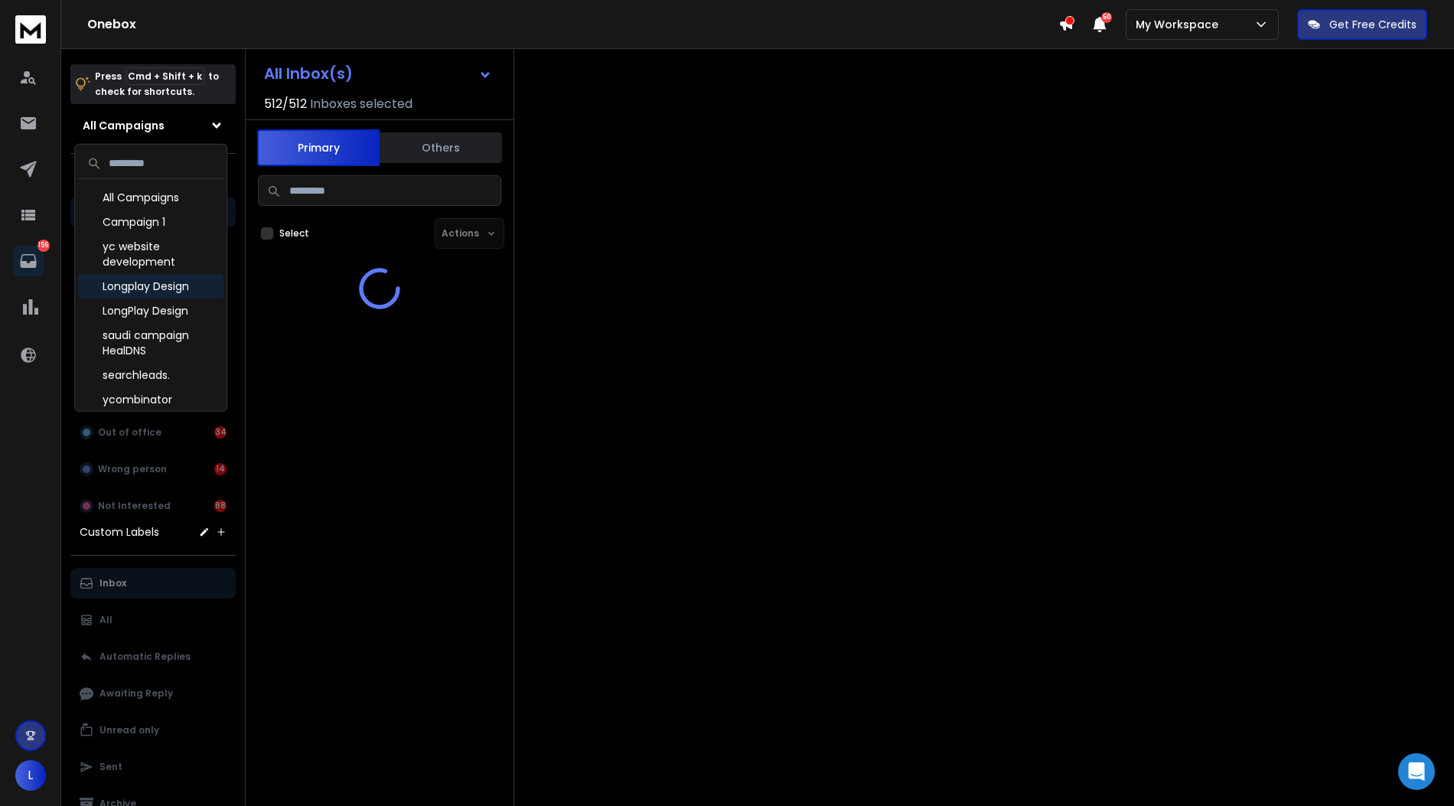
click at [166, 279] on div "Longplay Design" at bounding box center [150, 286] width 145 height 24
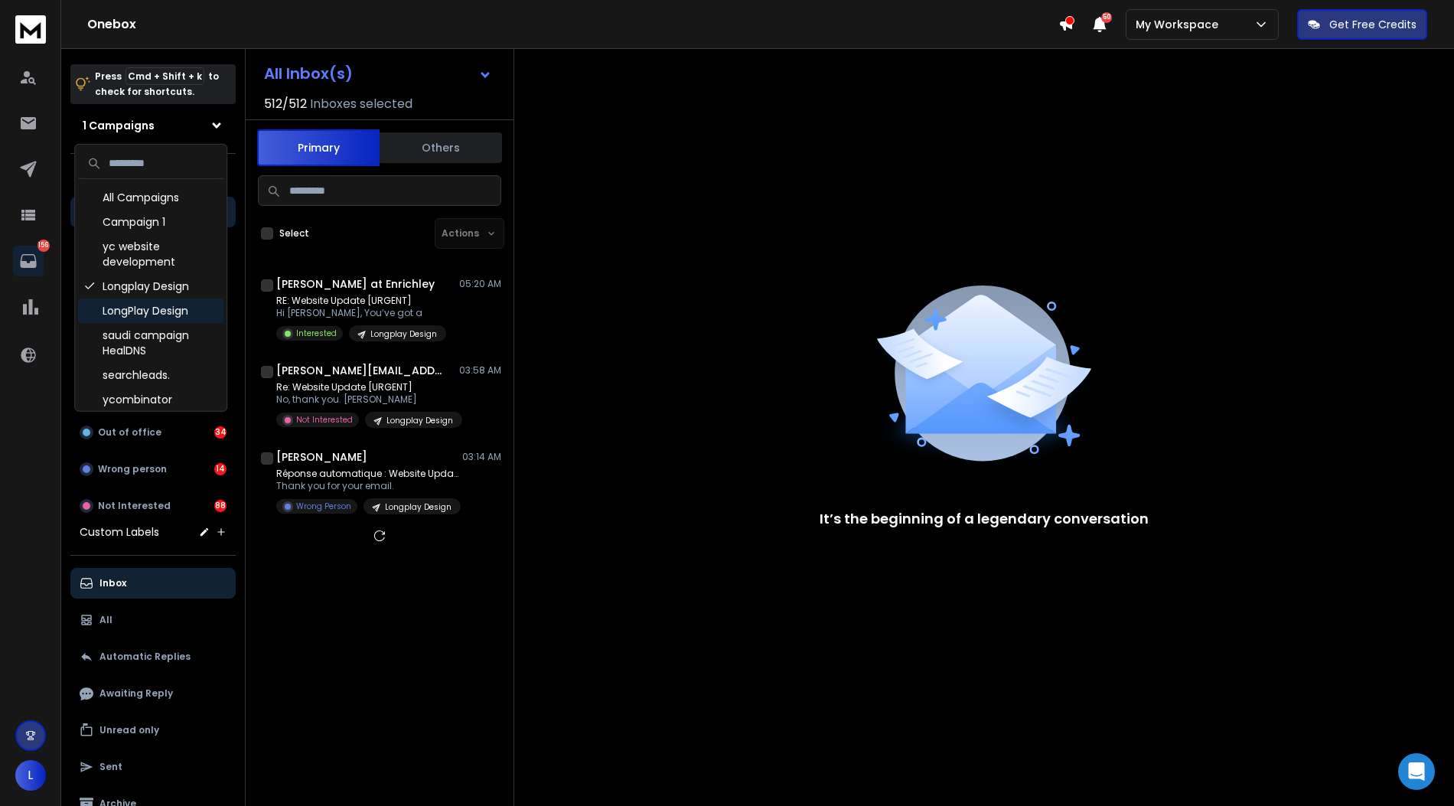
click at [165, 308] on div "LongPlay Design" at bounding box center [150, 311] width 145 height 24
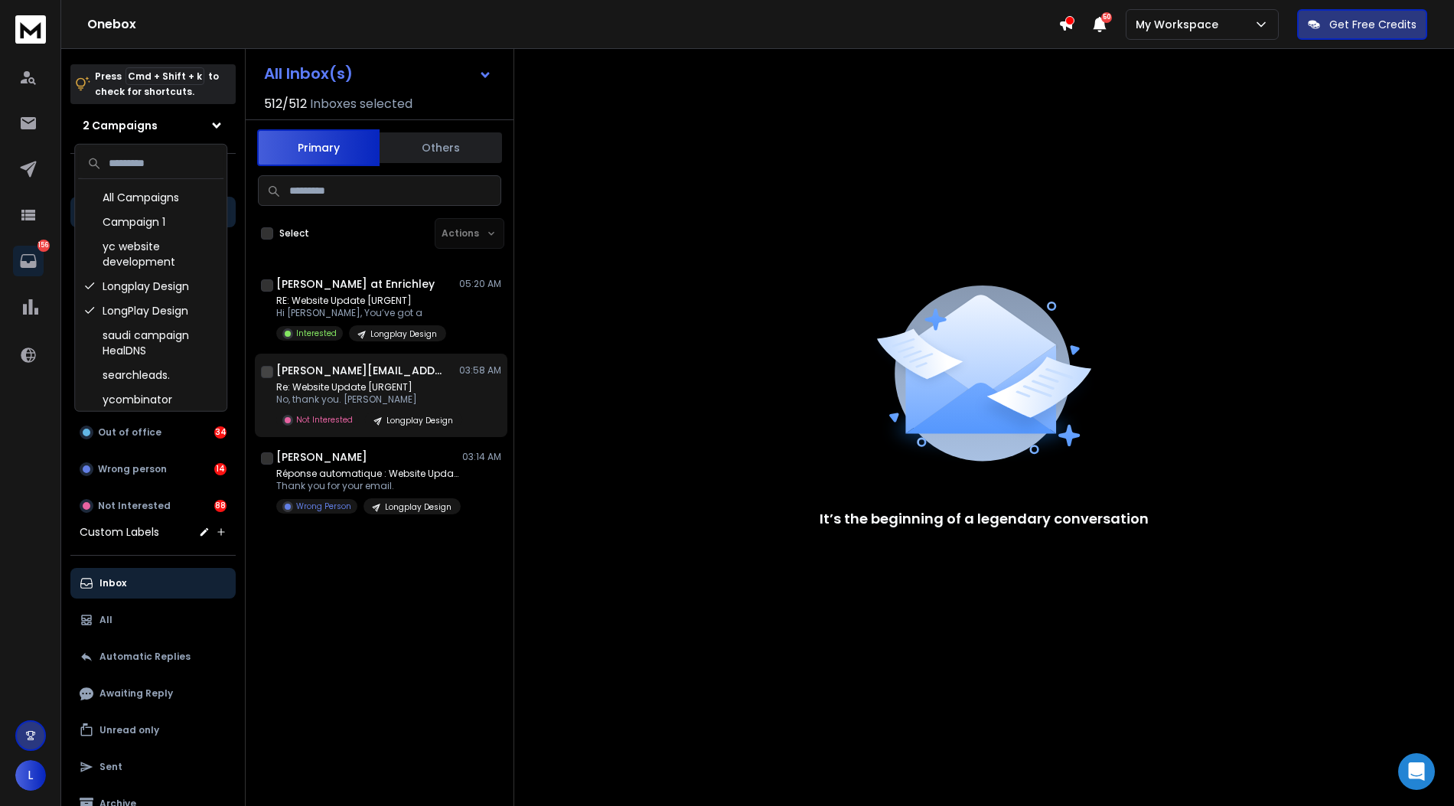
click at [458, 411] on div "Re: Website Update [URGENT] No, thank you. [PERSON_NAME] Not Interested Longpla…" at bounding box center [388, 404] width 225 height 47
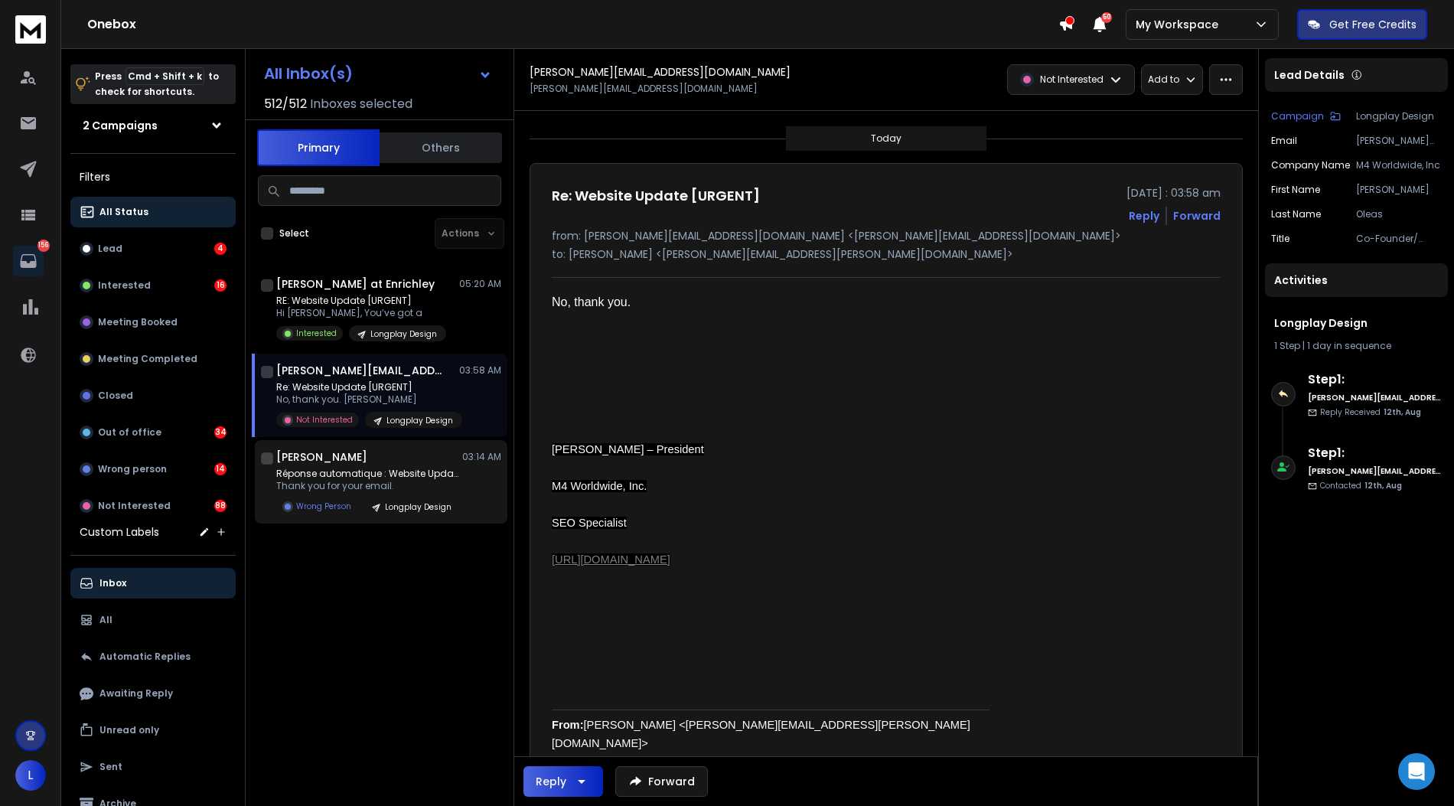
click at [450, 480] on p "Thank you for your email." at bounding box center [368, 486] width 184 height 12
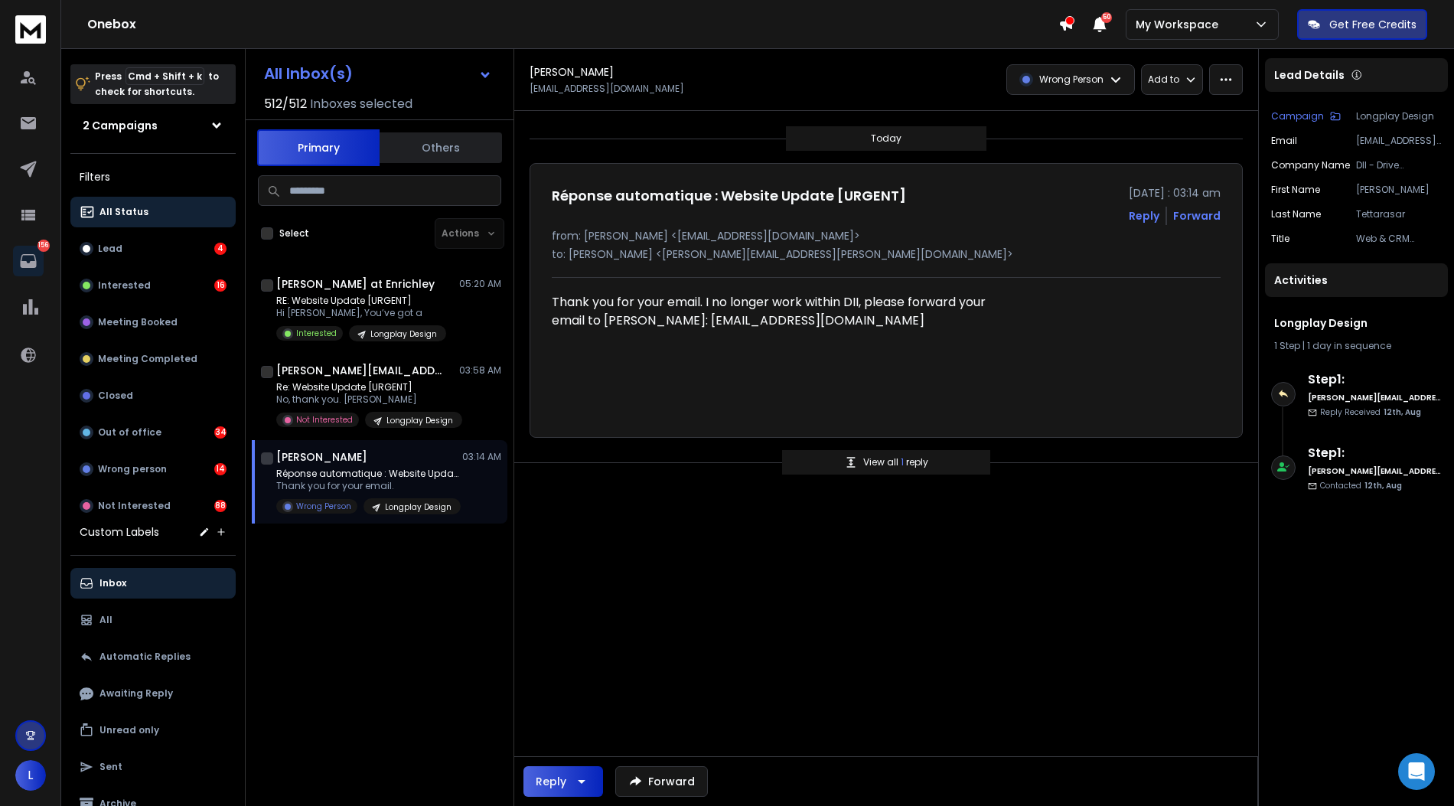
click at [119, 635] on div "Inbox All Automatic Replies Awaiting Reply Unread only Sent Archive" at bounding box center [152, 693] width 165 height 251
click at [116, 628] on button "All" at bounding box center [152, 620] width 165 height 31
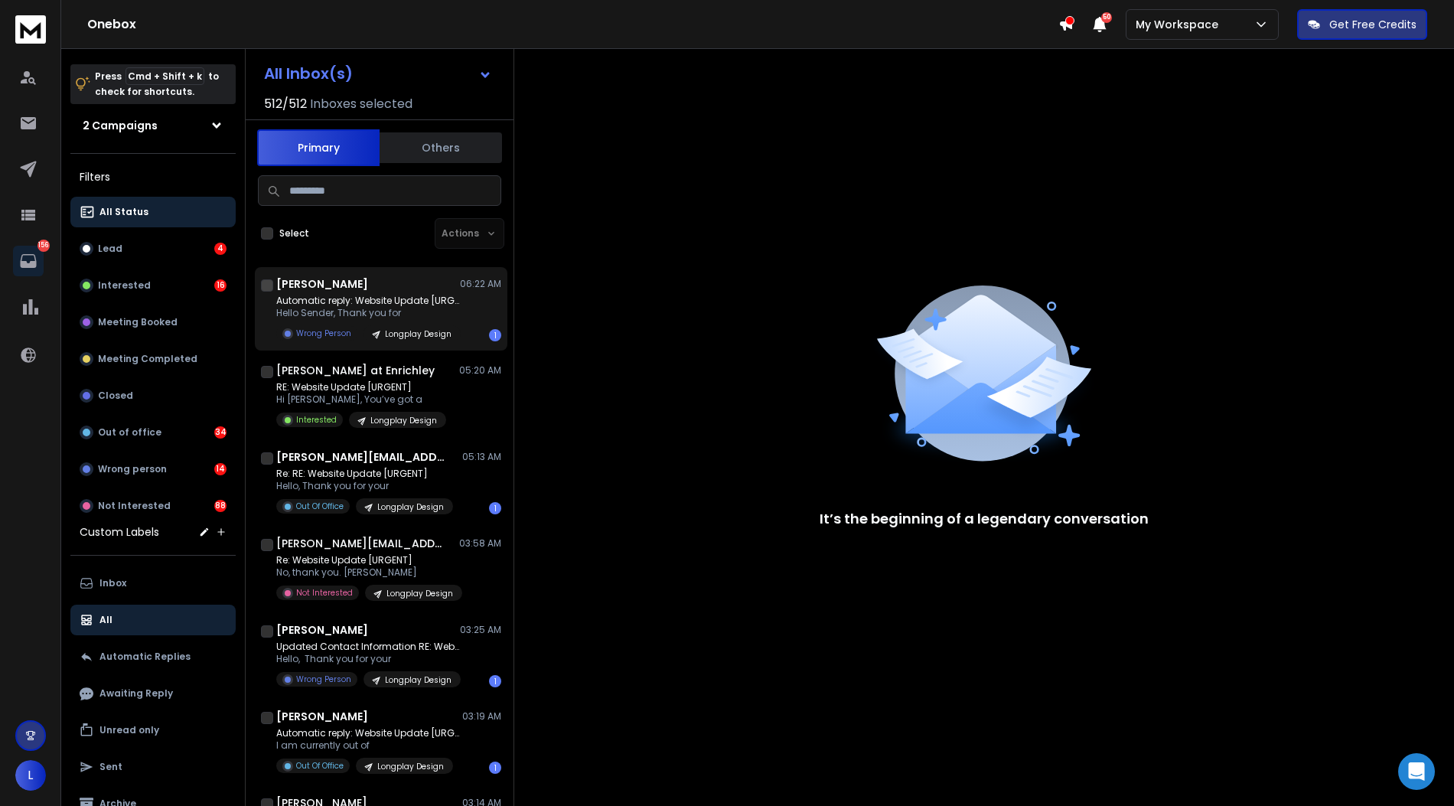
click at [438, 289] on div "[PERSON_NAME] 06:22 AM" at bounding box center [388, 283] width 225 height 15
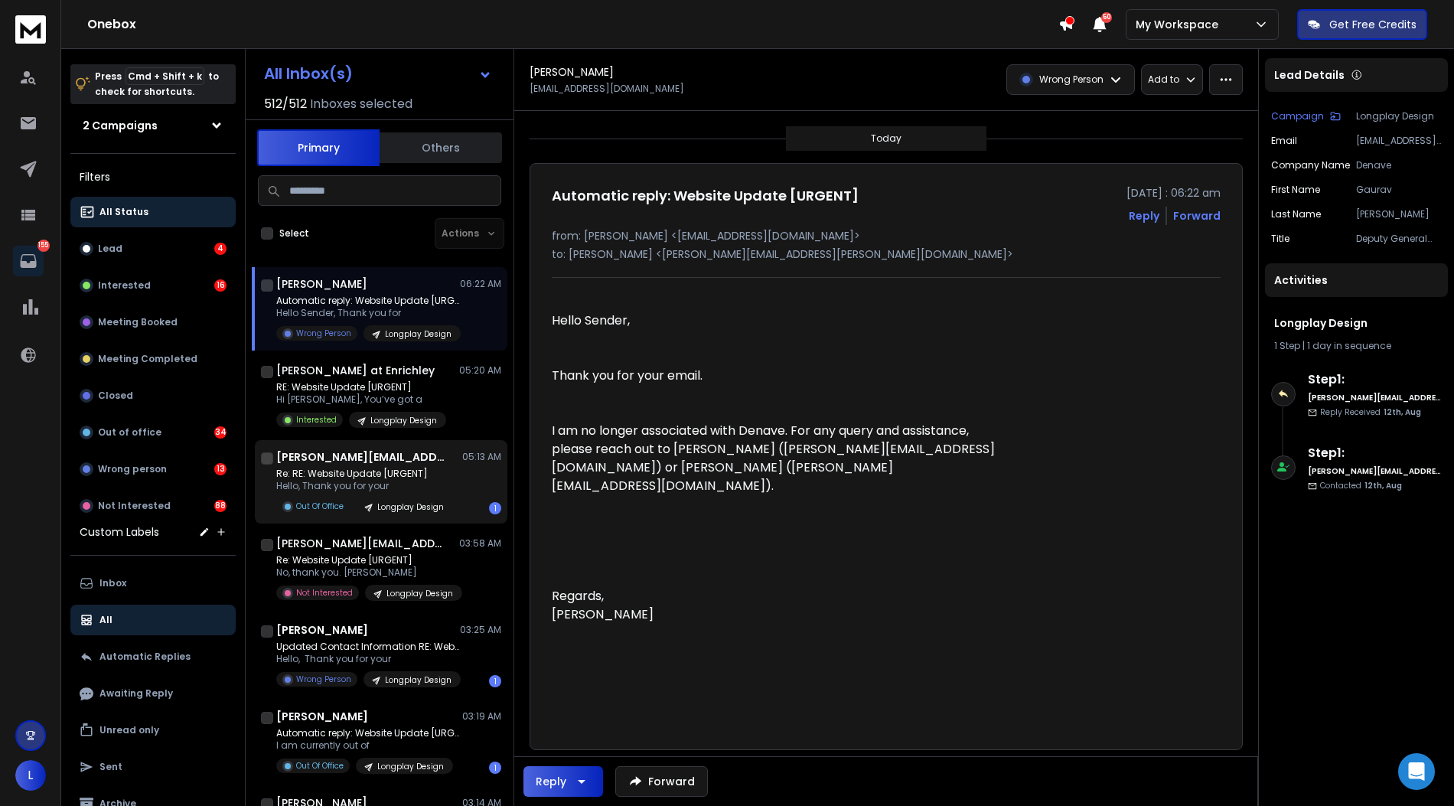
click at [453, 508] on div "Re: RE: Website Update [URGENT] Hello, Thank you for your Out Of Office Longpla…" at bounding box center [388, 491] width 225 height 47
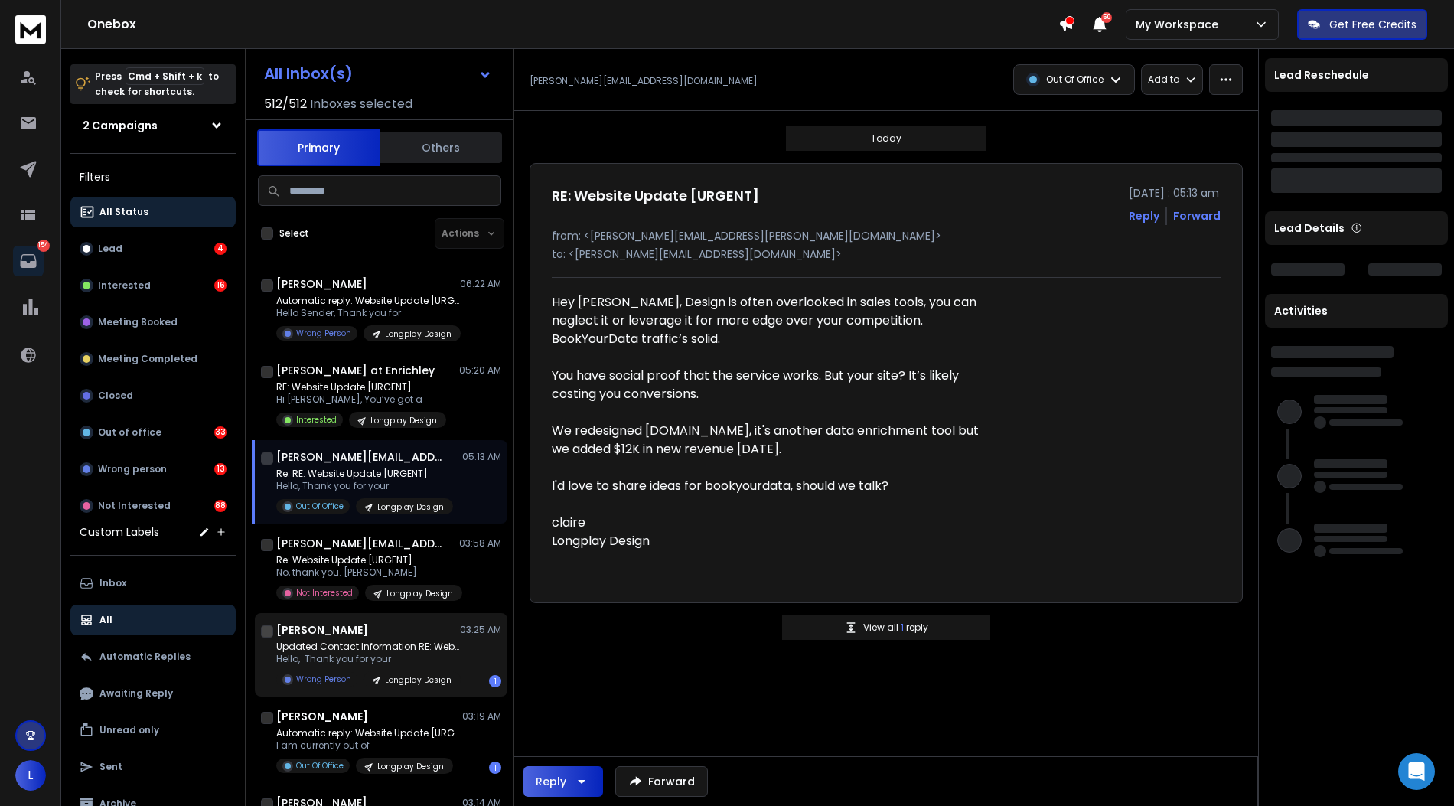
click at [445, 635] on div "[PERSON_NAME] 03:25 AM" at bounding box center [388, 629] width 225 height 15
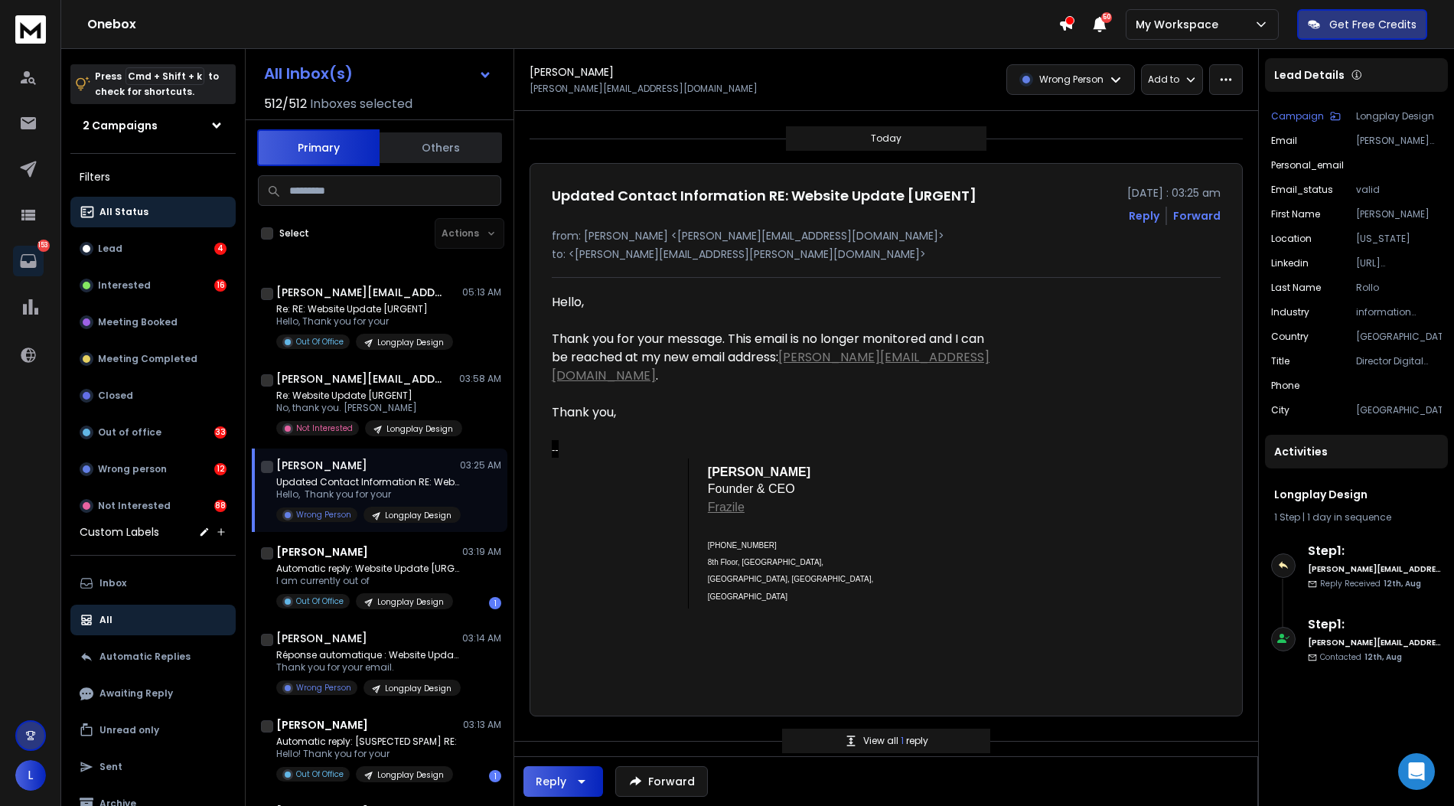
scroll to position [165, 0]
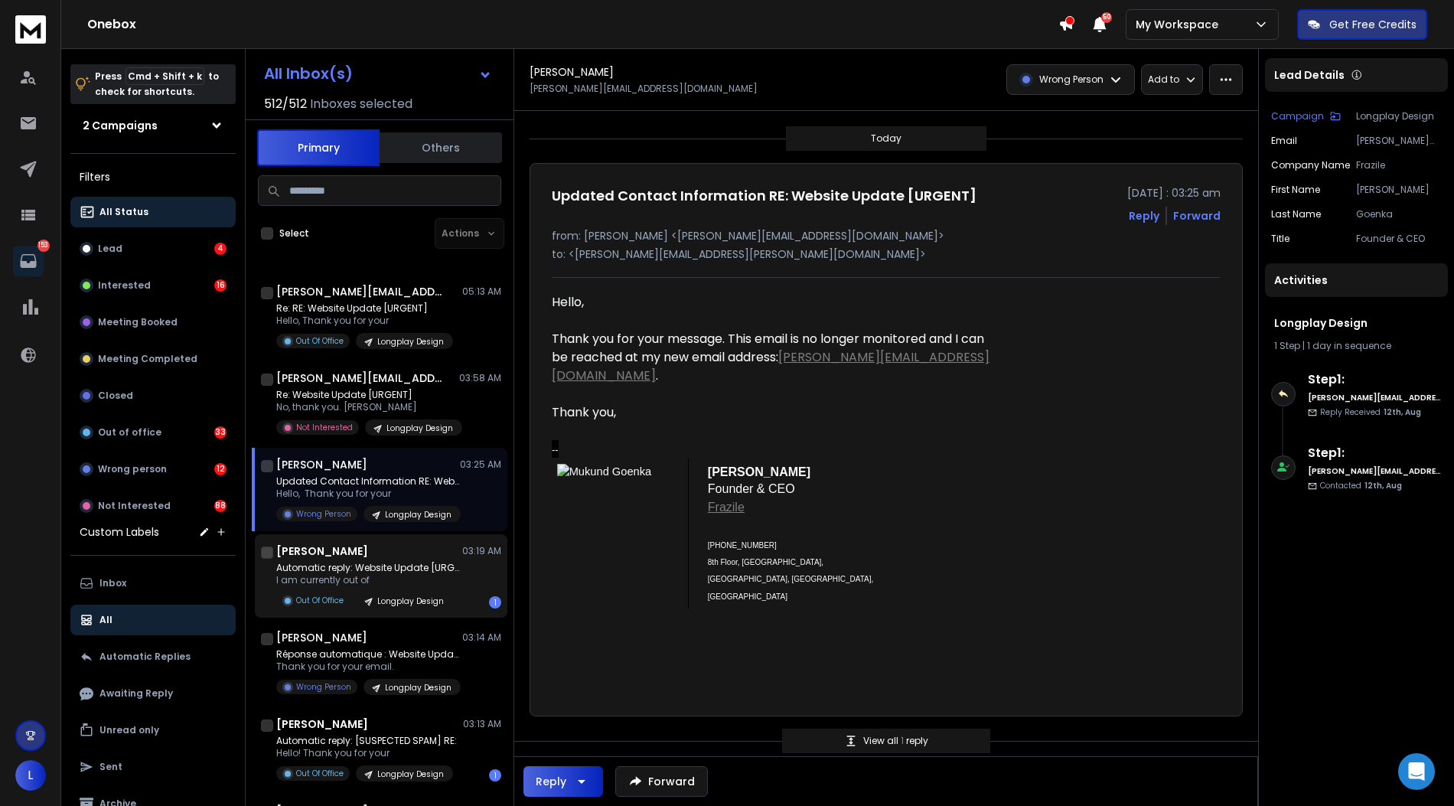
click at [436, 586] on div "Automatic reply: Website Update [URGENT] ﻿I am currently out of Out Of Office L…" at bounding box center [368, 585] width 184 height 47
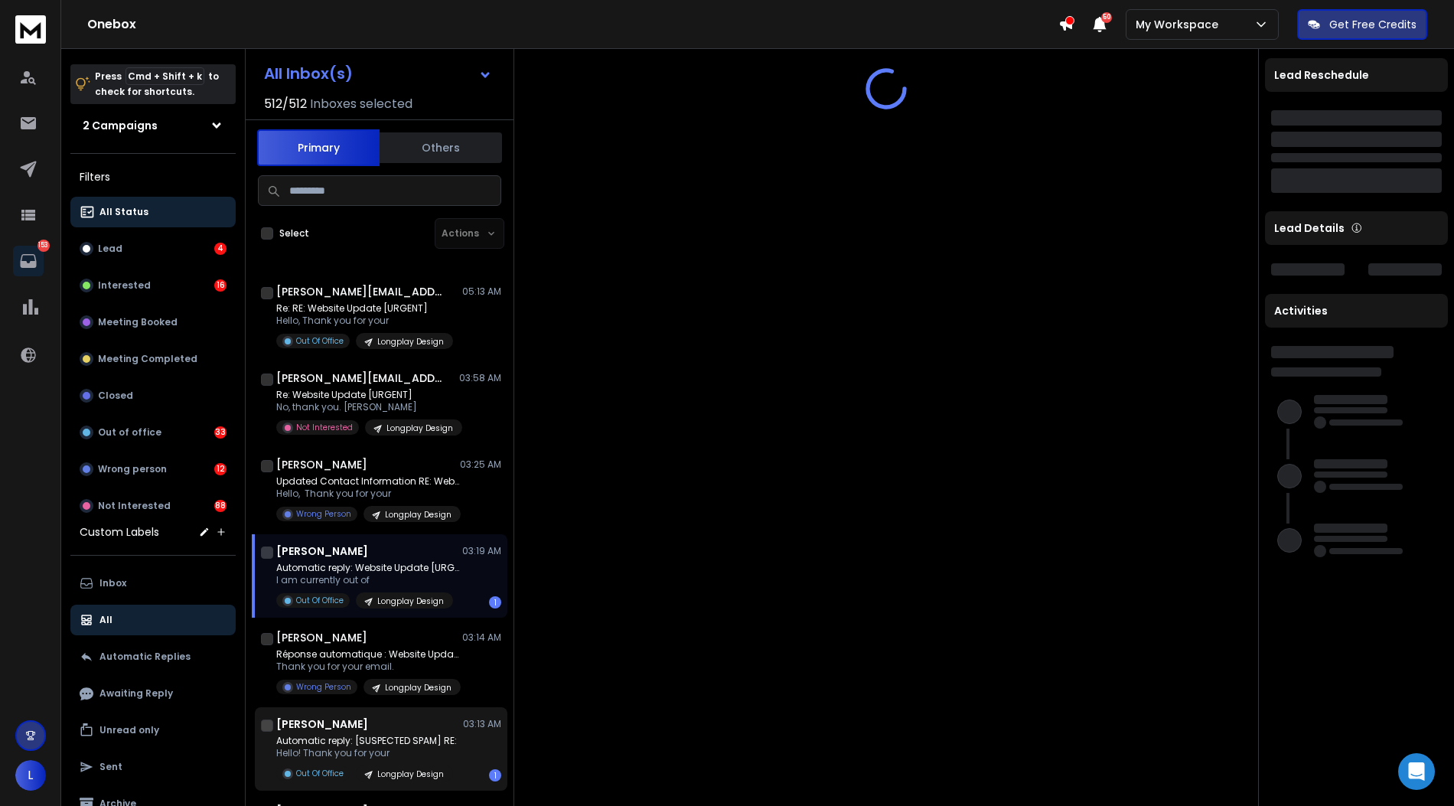
click at [429, 707] on div "[PERSON_NAME] 03:13 AM Automatic reply: [SUSPECTED SPAM] RE: Hello! Thank you f…" at bounding box center [381, 748] width 253 height 83
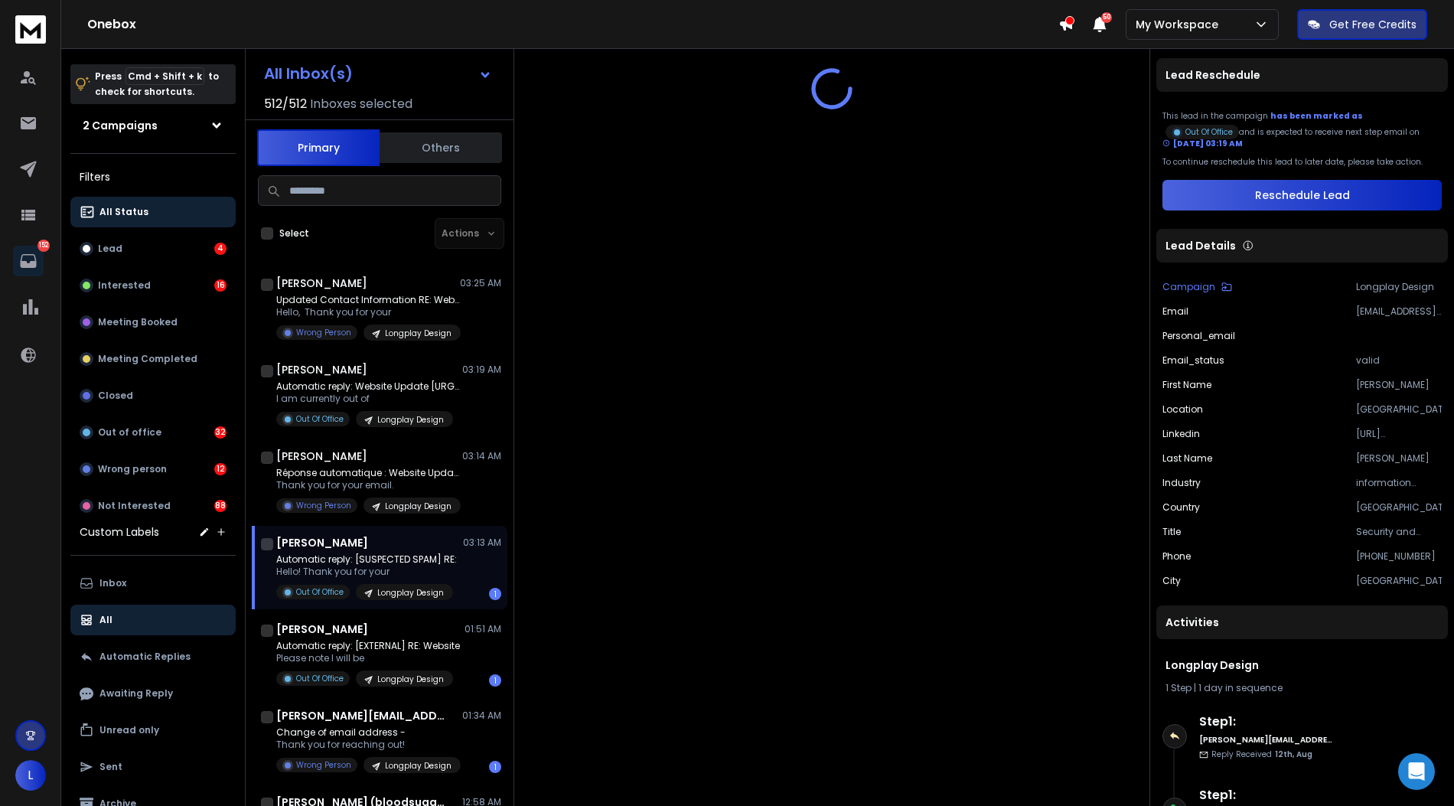
scroll to position [348, 0]
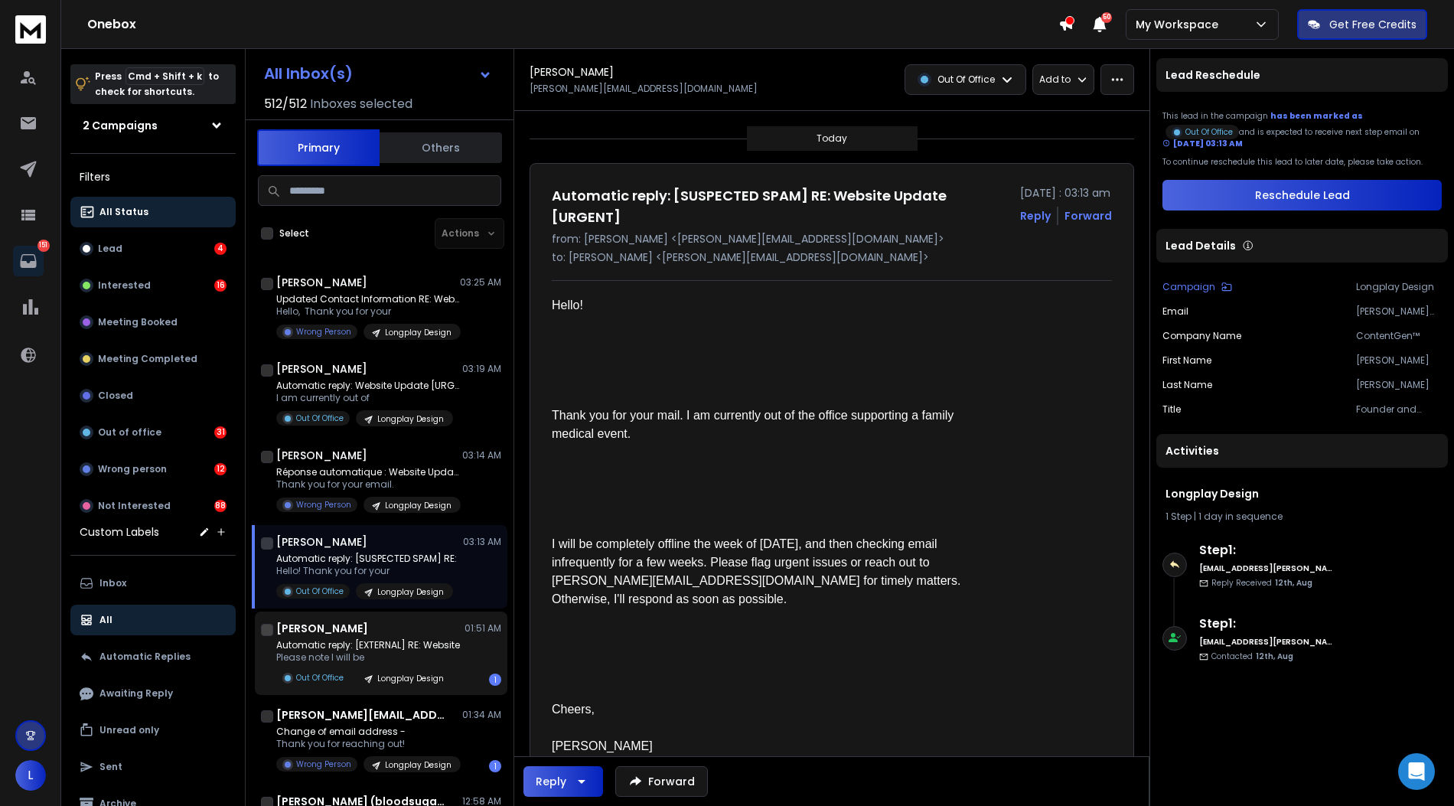
click at [428, 671] on div "Longplay Design" at bounding box center [404, 678] width 97 height 16
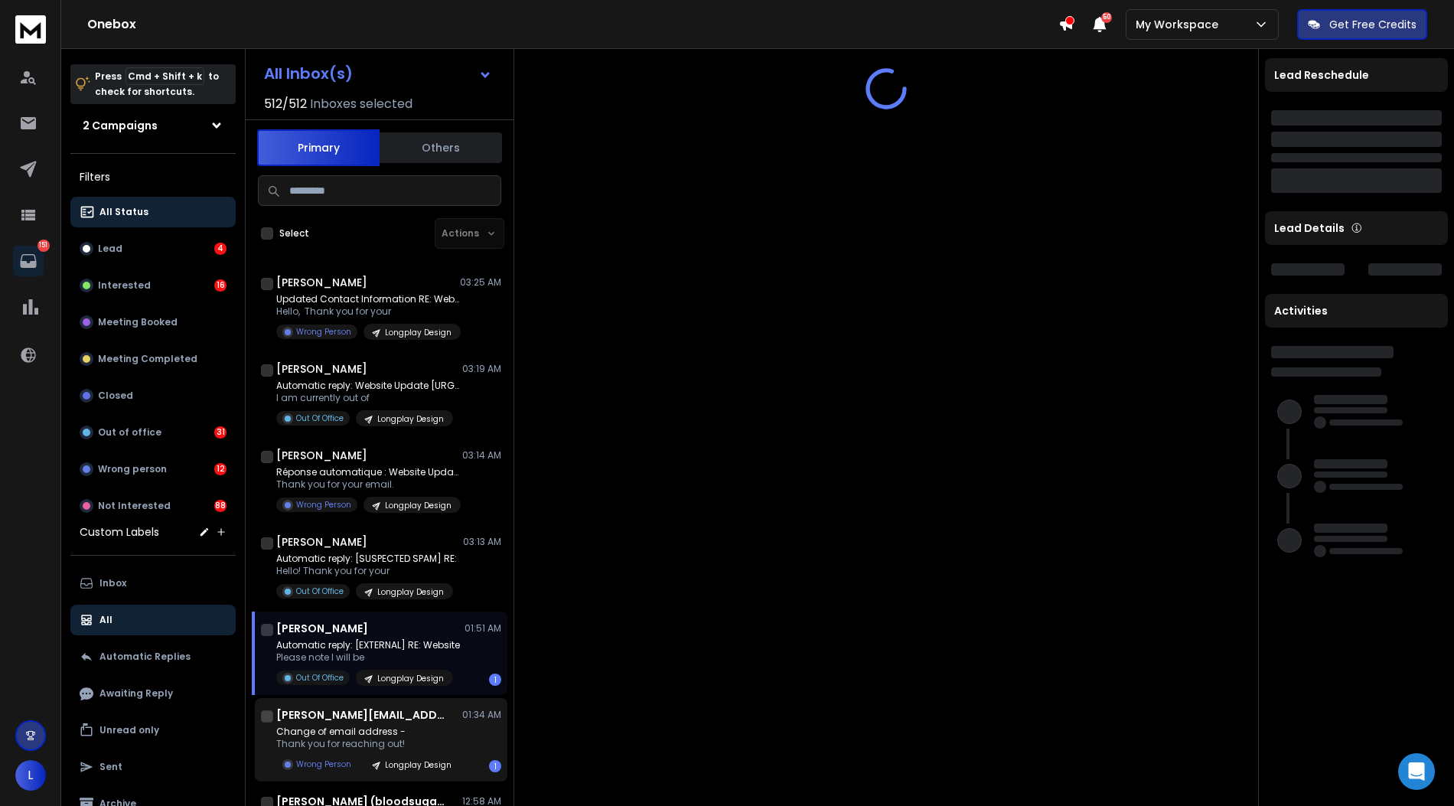
click at [432, 752] on div "Change of email address - Thank you for reaching out! Wrong Person Longplay Des…" at bounding box center [368, 749] width 184 height 47
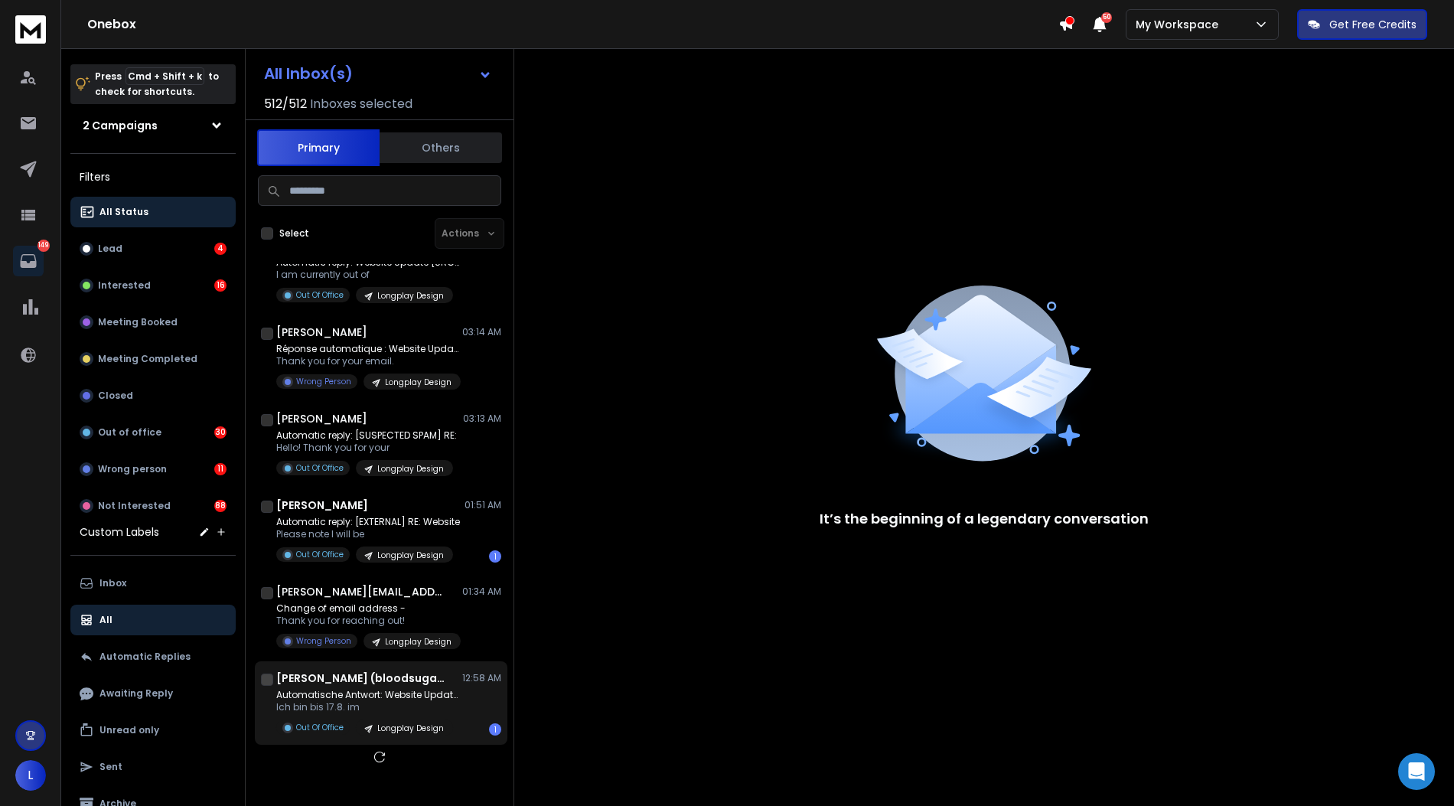
click at [428, 697] on p "Automatische Antwort: Website Update [URGENT]" at bounding box center [368, 695] width 184 height 12
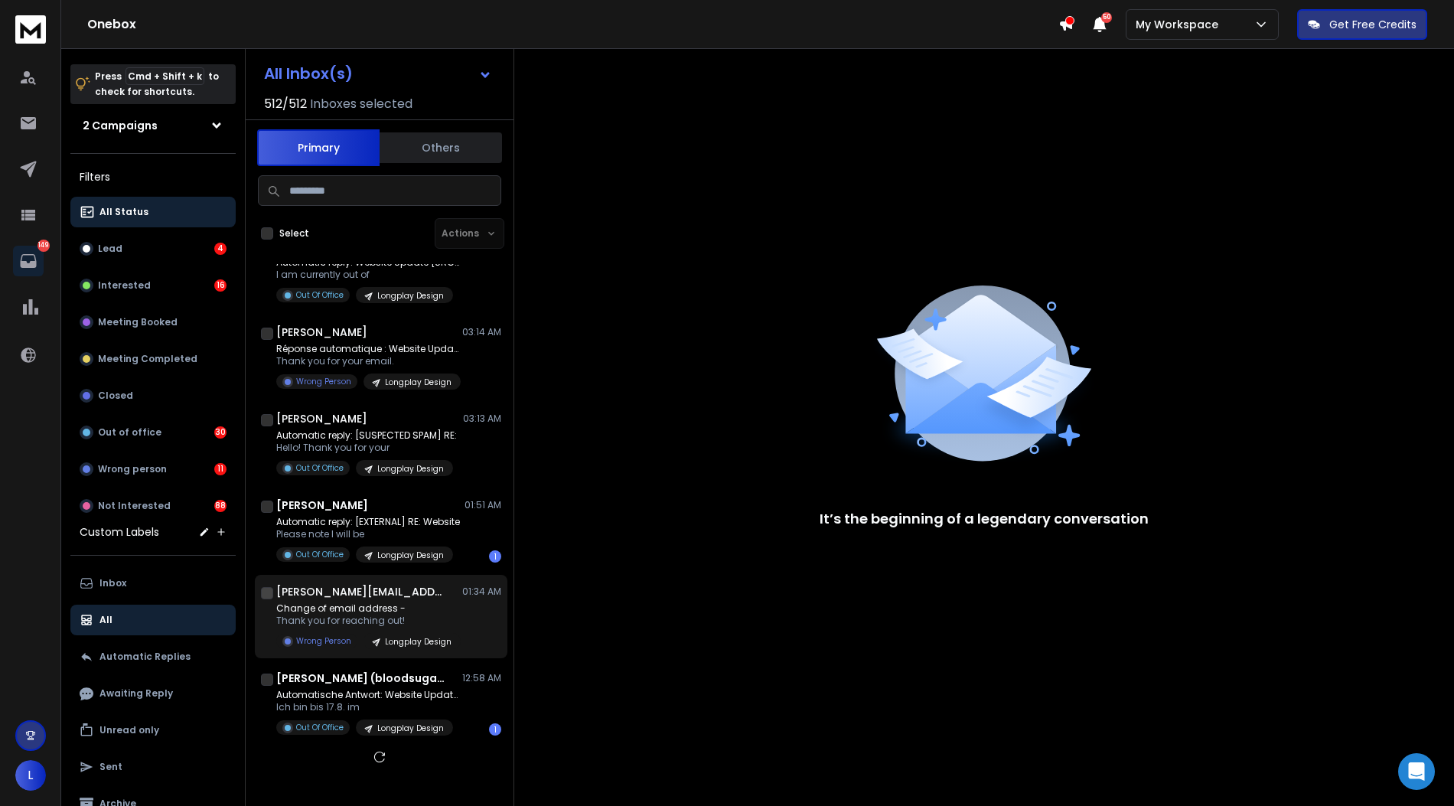
scroll to position [455, 0]
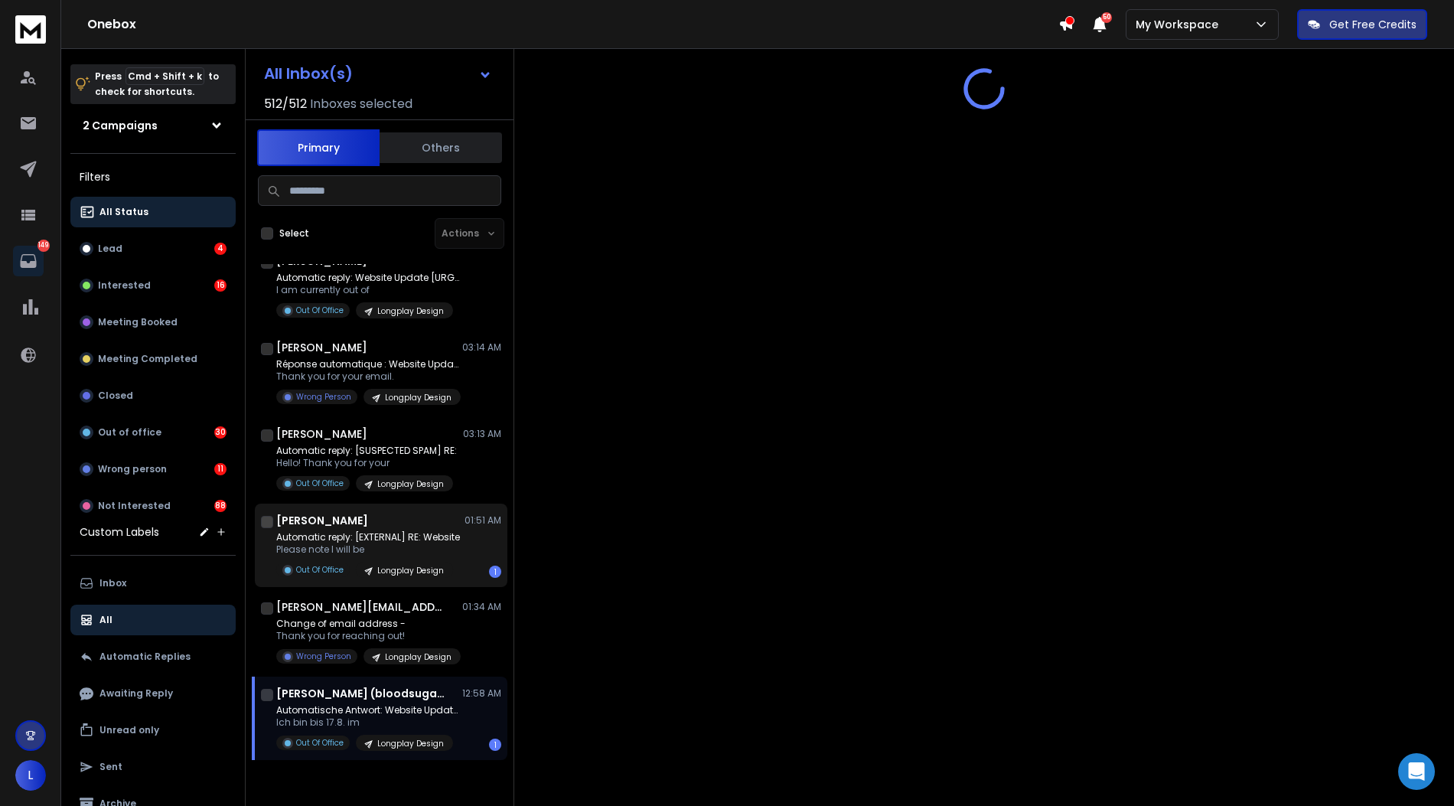
click at [432, 535] on p "Automatic reply: [EXTERNAL] RE: Website" at bounding box center [368, 537] width 184 height 12
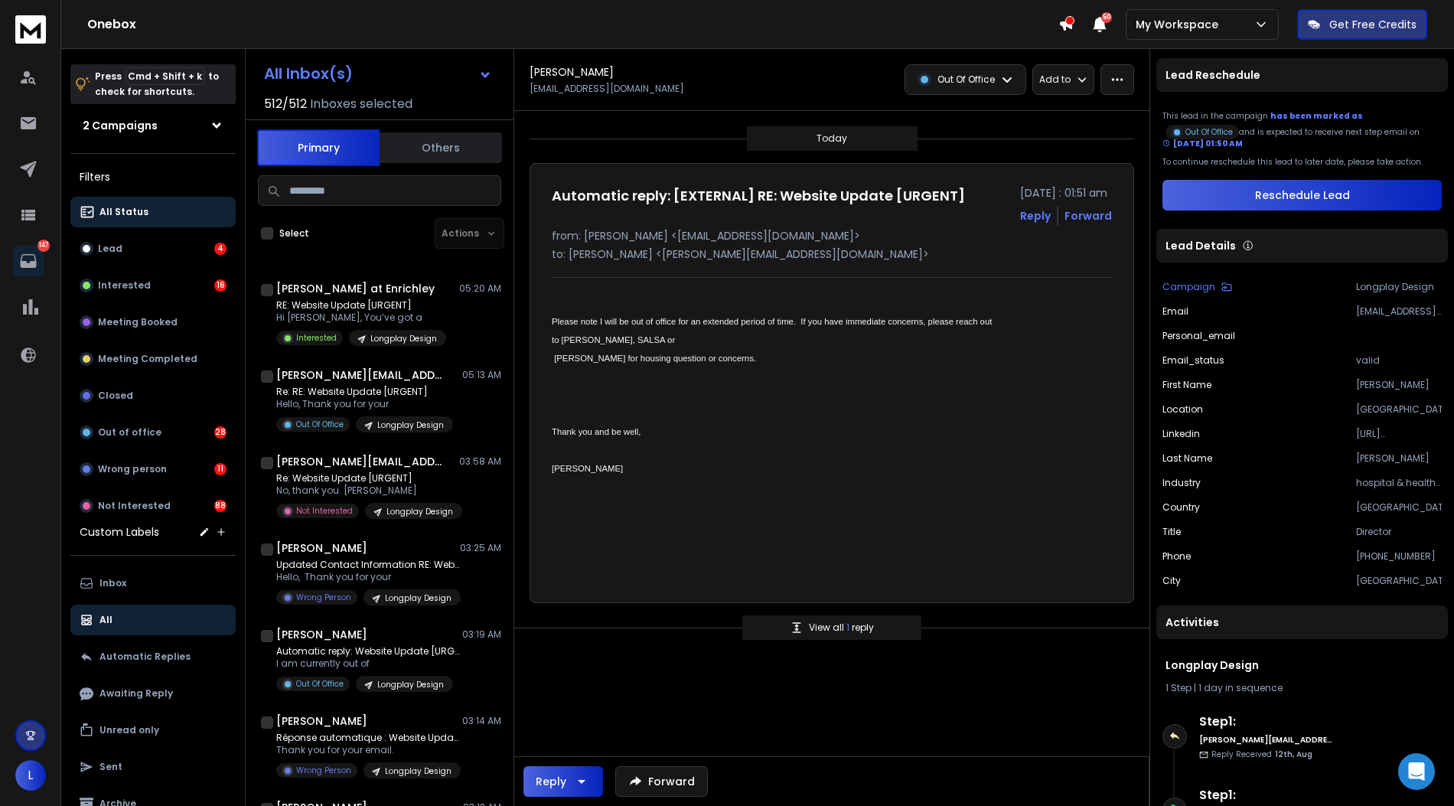
scroll to position [0, 0]
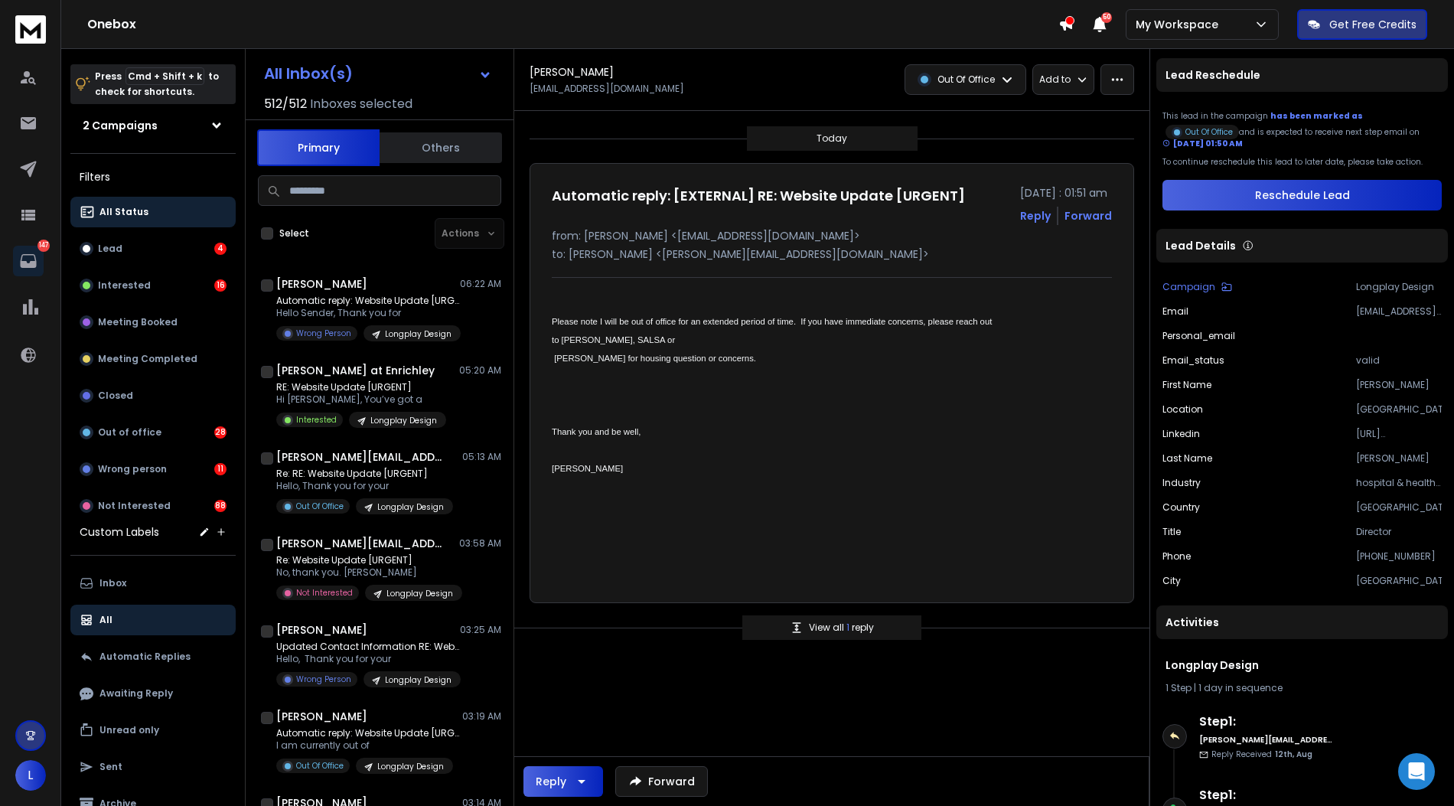
click at [401, 262] on div "Select Actions [PERSON_NAME] 06:22 AM Automatic reply: Website Update [URGENT] …" at bounding box center [380, 514] width 268 height 691
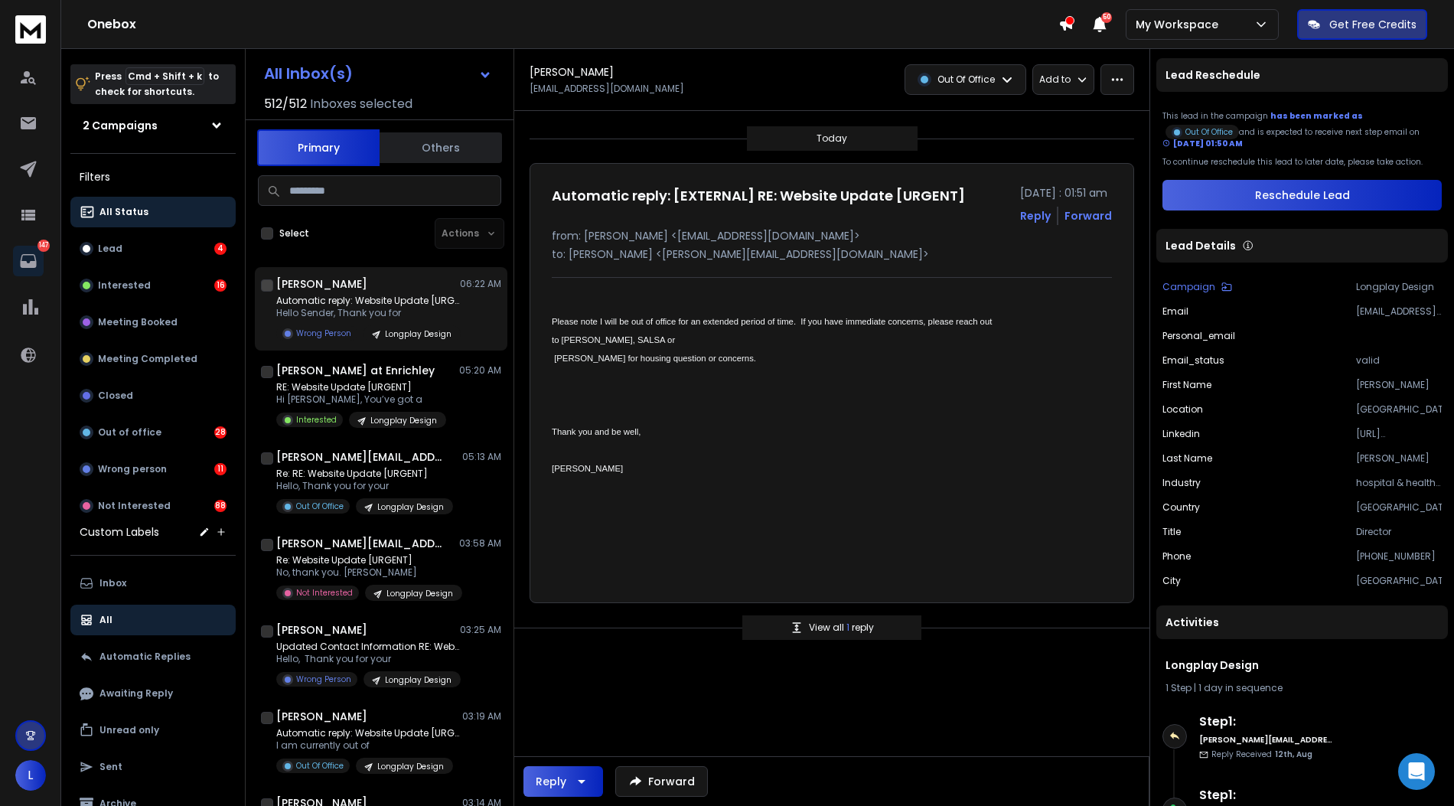
click at [401, 272] on div "[PERSON_NAME] 06:22 AM Automatic reply: Website Update [URGENT] Hello Sender, T…" at bounding box center [381, 308] width 253 height 83
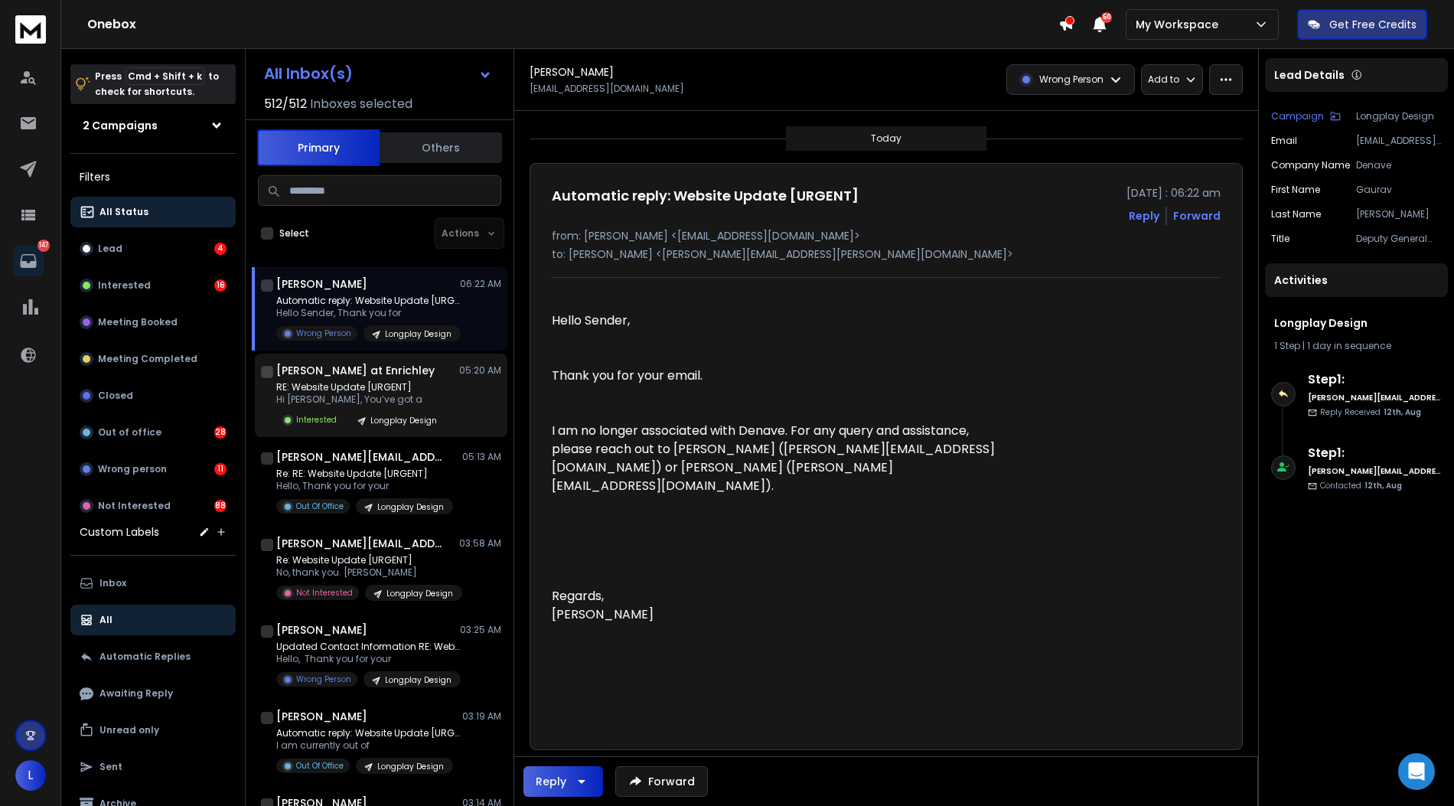
click at [445, 387] on div "RE: Website Update [URGENT] Hi [PERSON_NAME], You’ve got a Interested Longplay …" at bounding box center [388, 404] width 225 height 47
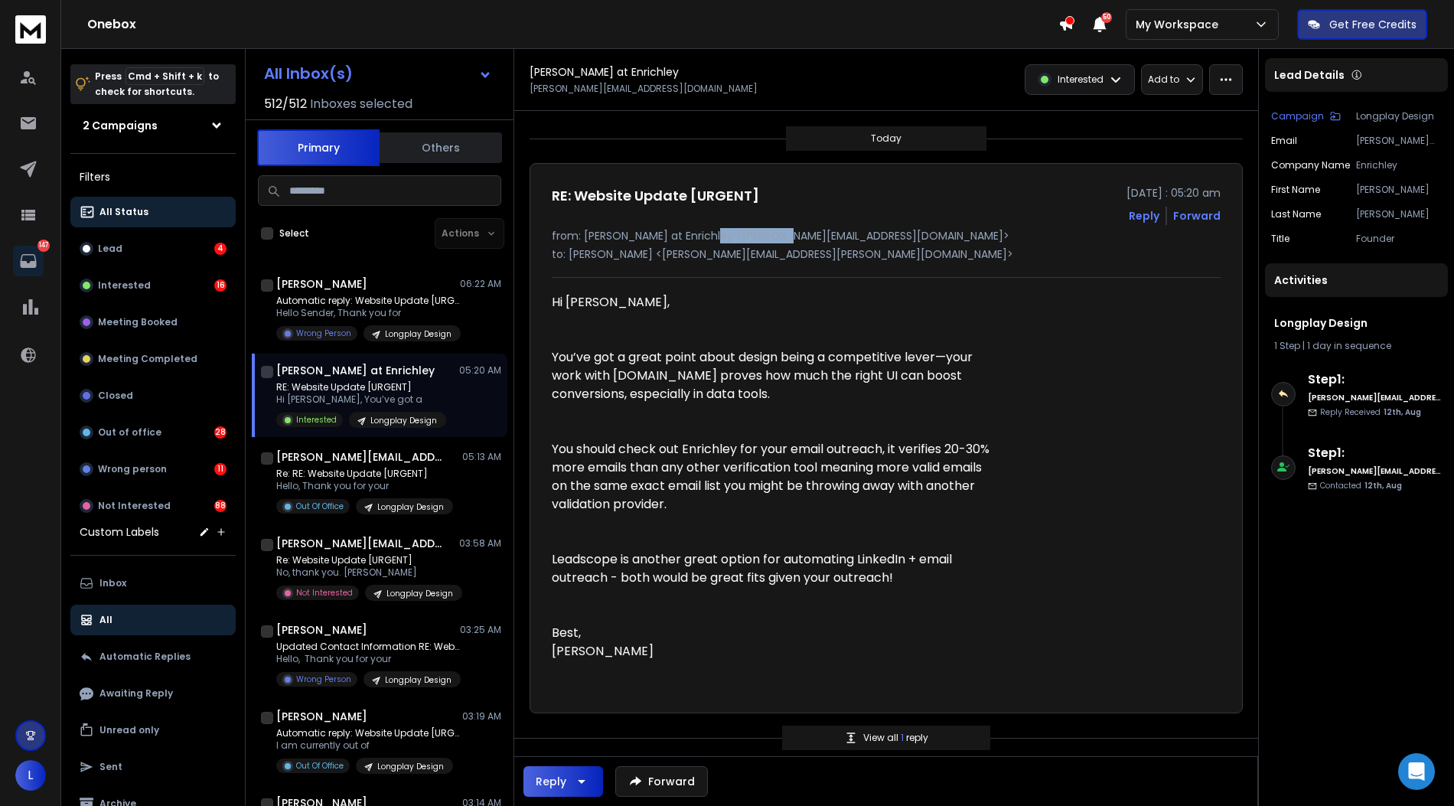
drag, startPoint x: 716, startPoint y: 237, endPoint x: 778, endPoint y: 231, distance: 62.2
click at [778, 231] on p "from: [PERSON_NAME] at Enrichley <[PERSON_NAME][EMAIL_ADDRESS][DOMAIN_NAME]>" at bounding box center [886, 235] width 669 height 15
copy p "[DOMAIN_NAME]"
click at [338, 381] on p "RE: Website Update [URGENT]" at bounding box center [361, 387] width 170 height 12
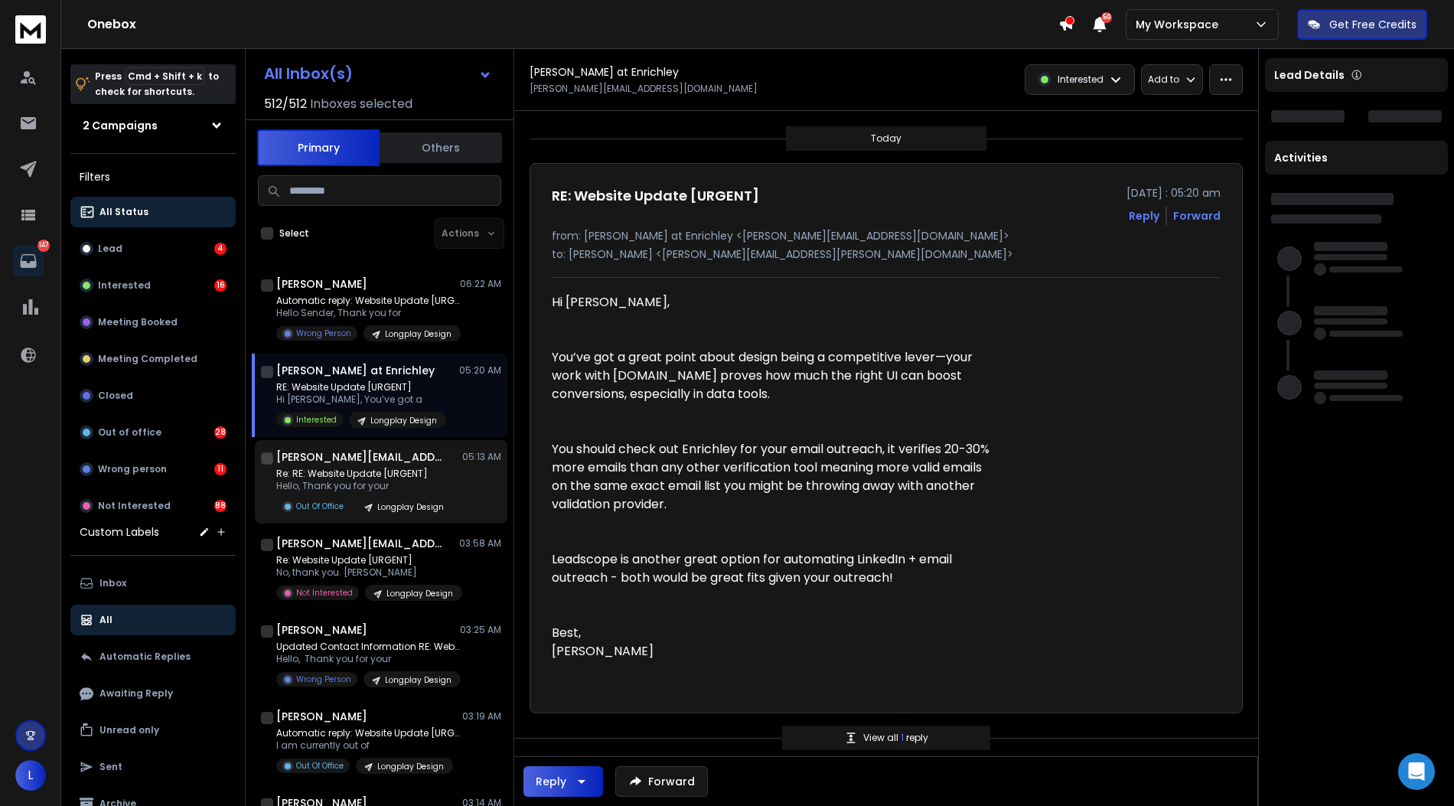
click at [331, 485] on p "Hello, Thank you for your" at bounding box center [364, 486] width 177 height 12
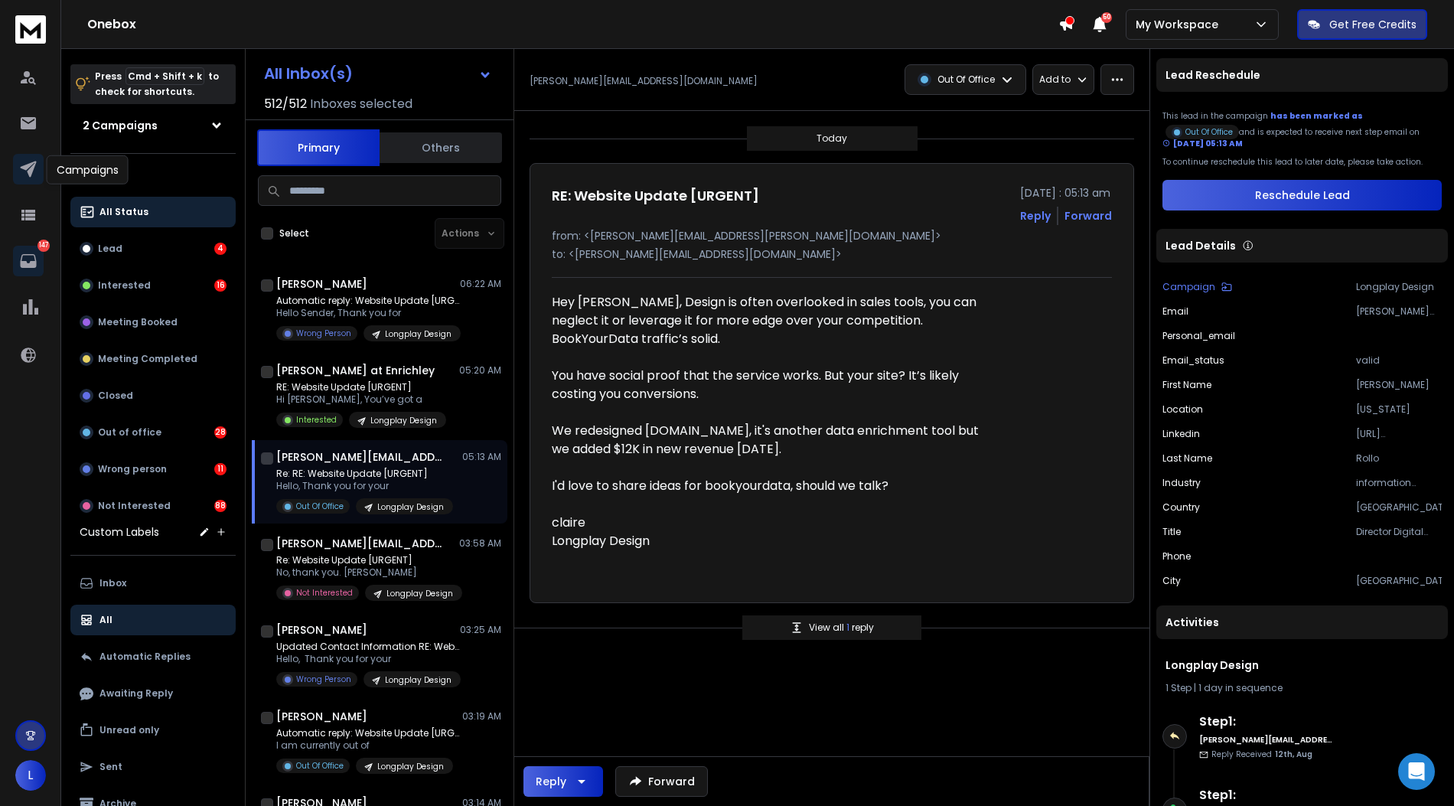
click at [38, 165] on link at bounding box center [28, 169] width 31 height 31
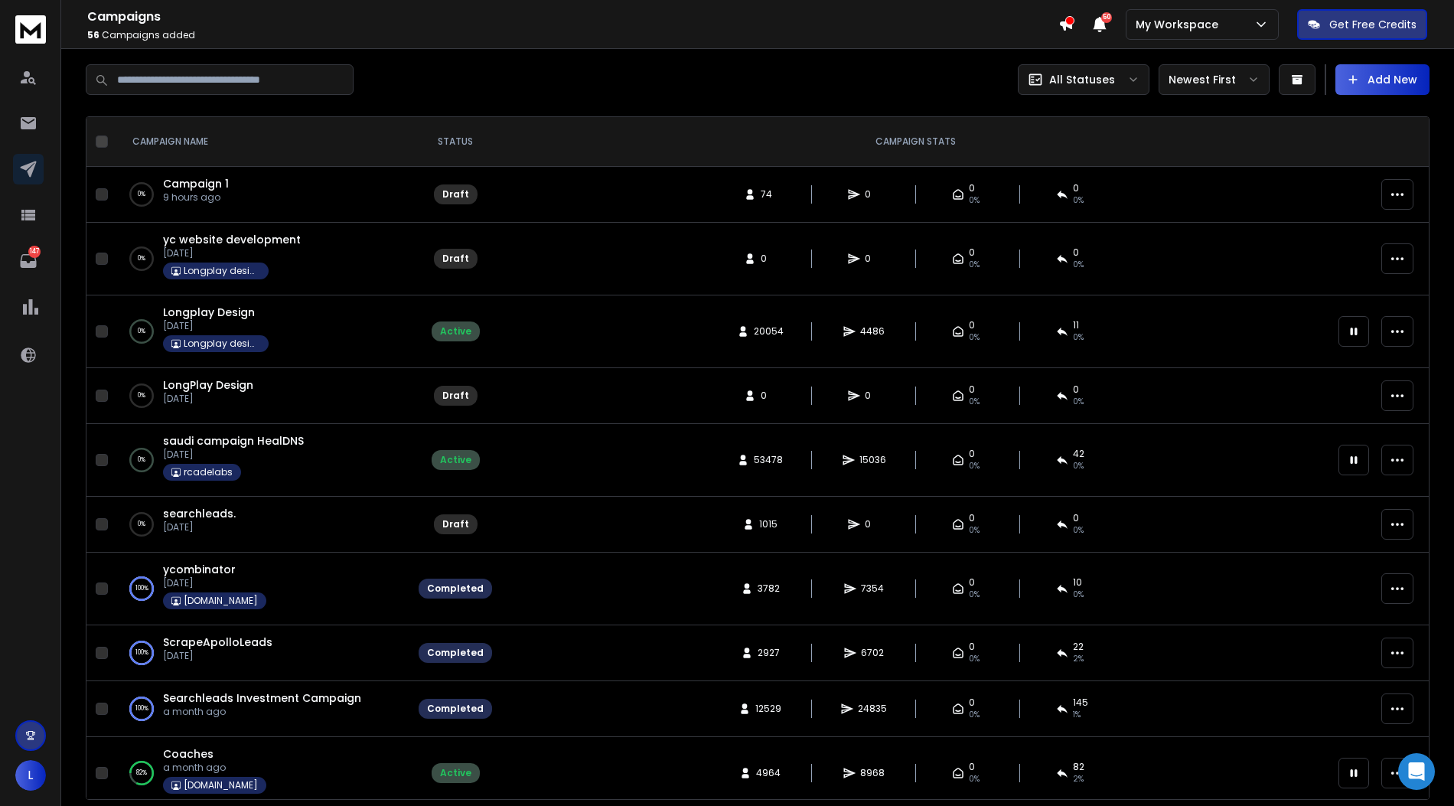
click at [217, 186] on span "Campaign 1" at bounding box center [196, 183] width 66 height 15
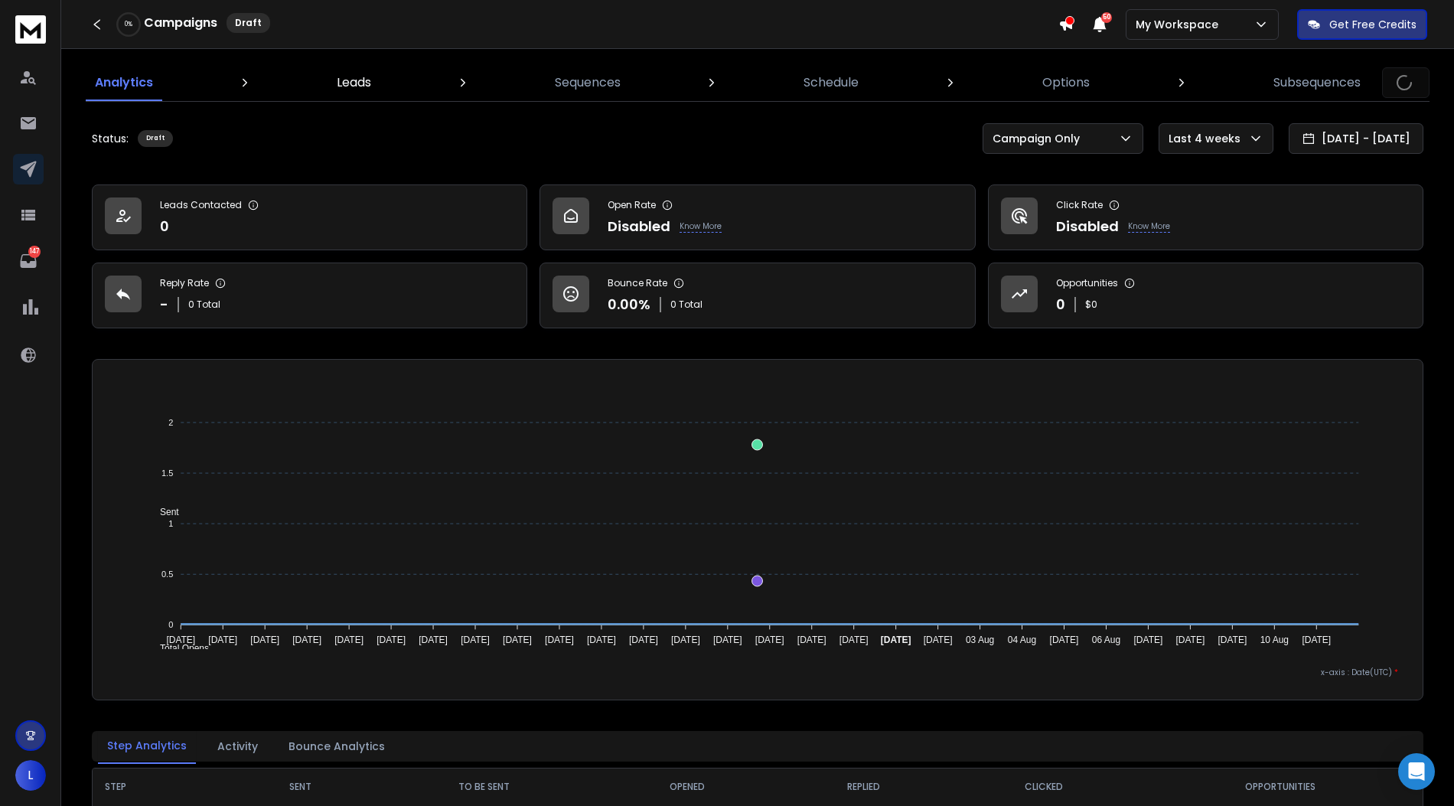
click at [370, 89] on p "Leads" at bounding box center [354, 82] width 34 height 18
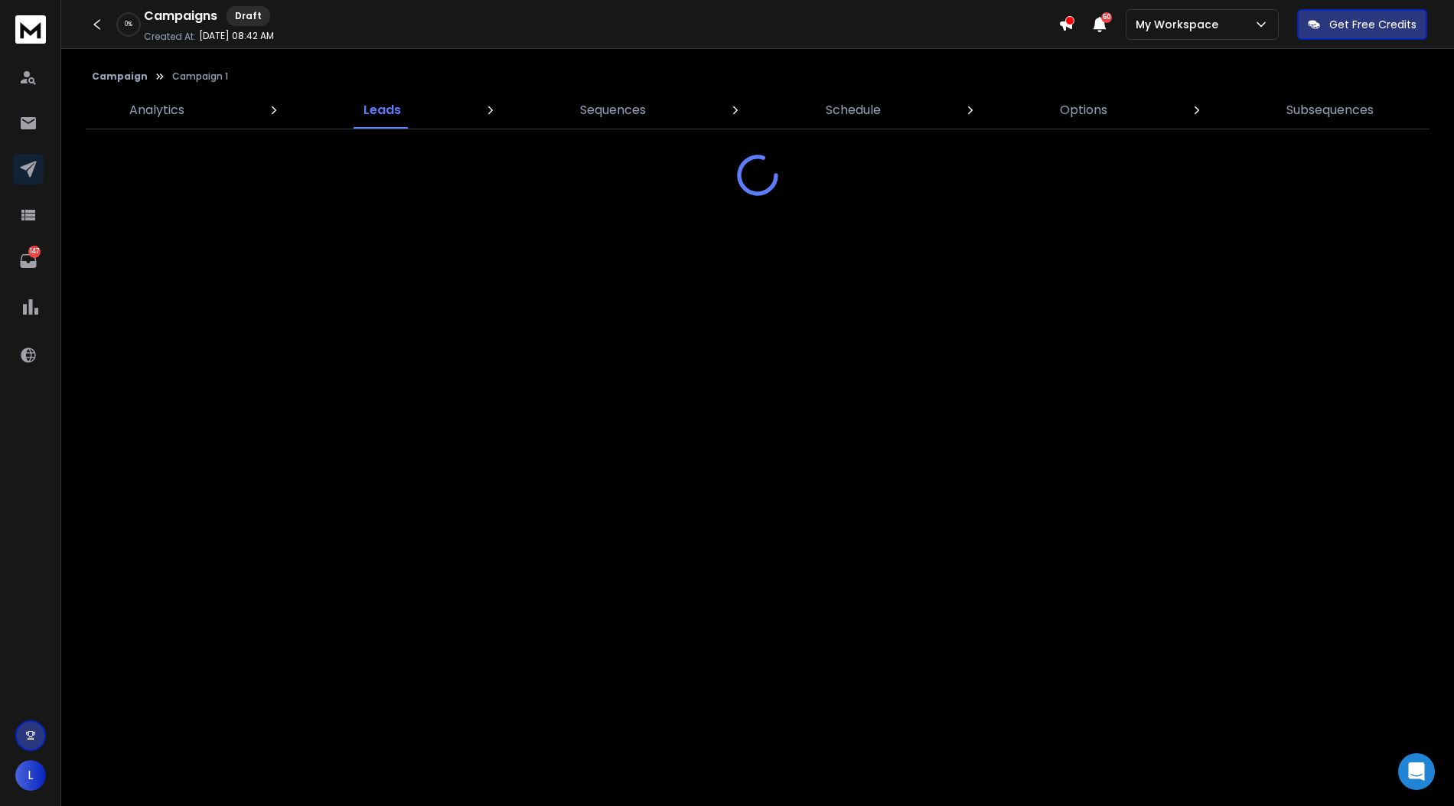
click at [390, 105] on p "Leads" at bounding box center [383, 110] width 38 height 18
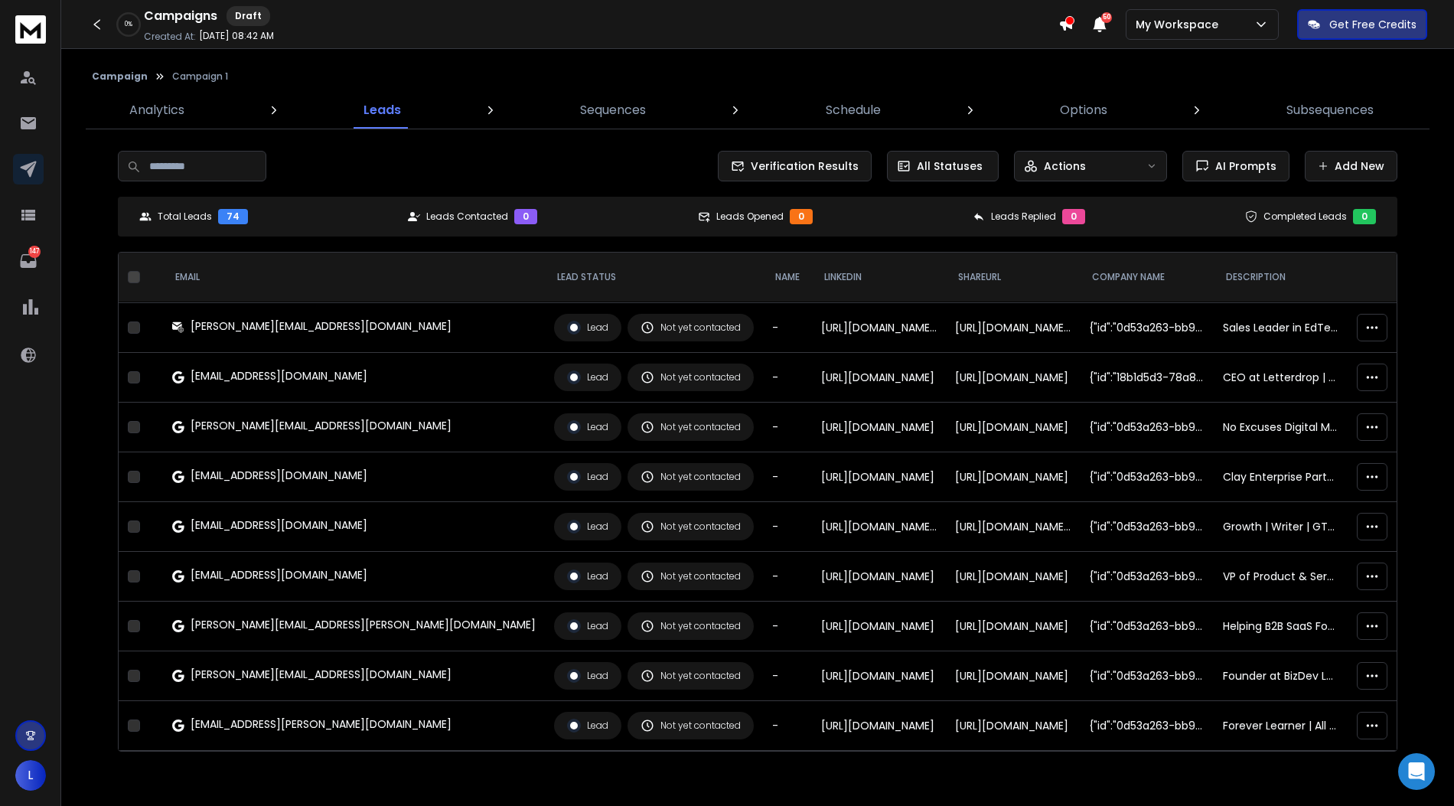
scroll to position [3217, 0]
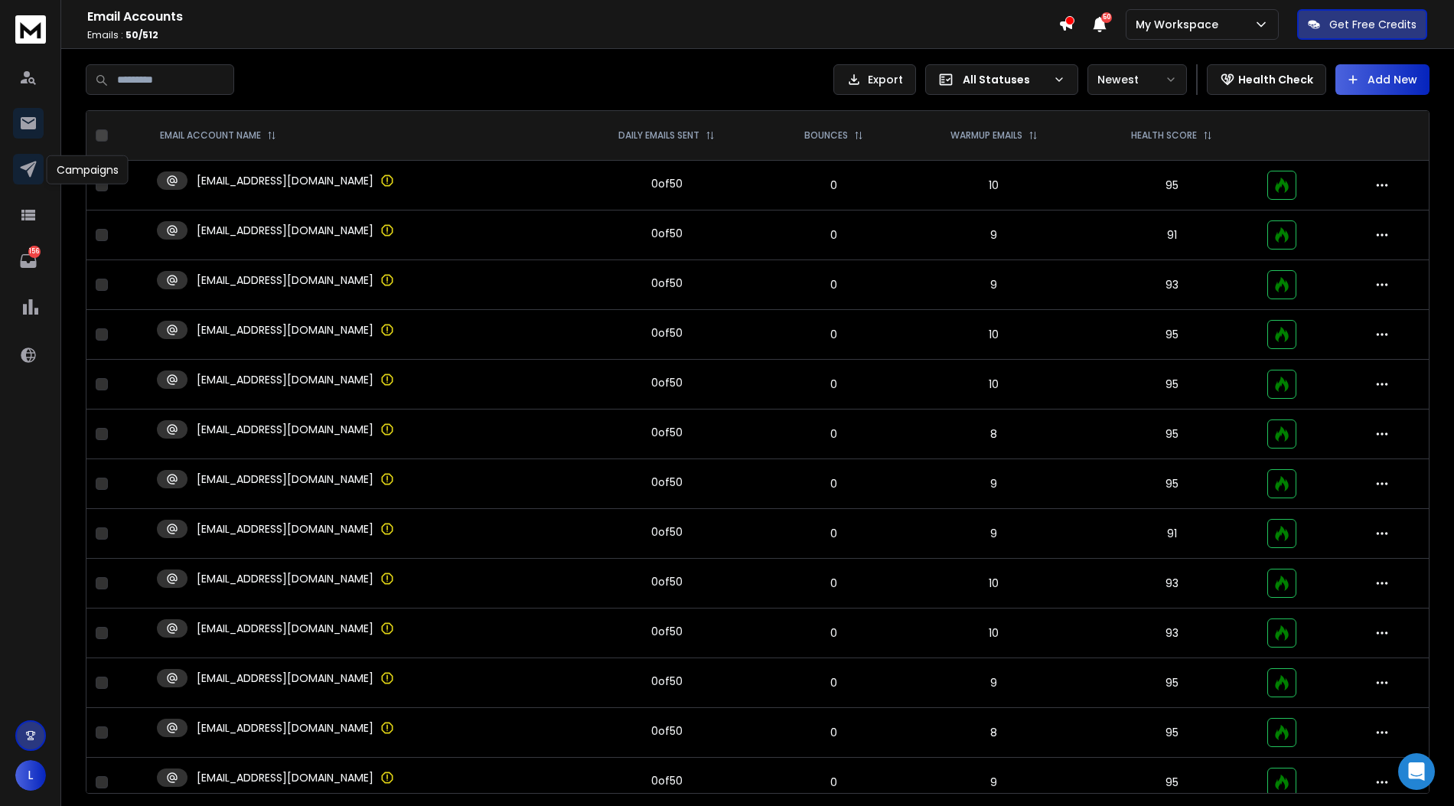
click at [31, 183] on link at bounding box center [28, 169] width 31 height 31
